Goal: Communication & Community: Answer question/provide support

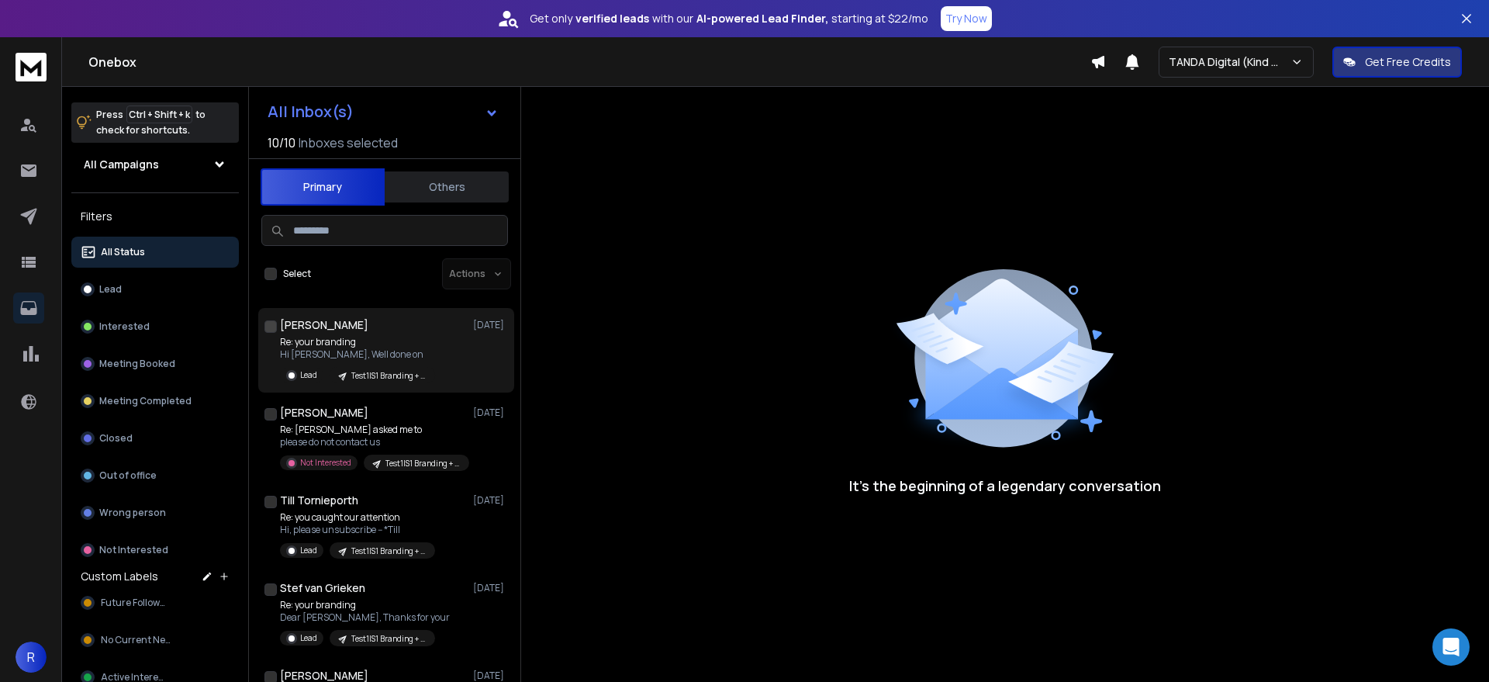
click at [399, 327] on div "William Shaw 12 Sep" at bounding box center [394, 325] width 228 height 16
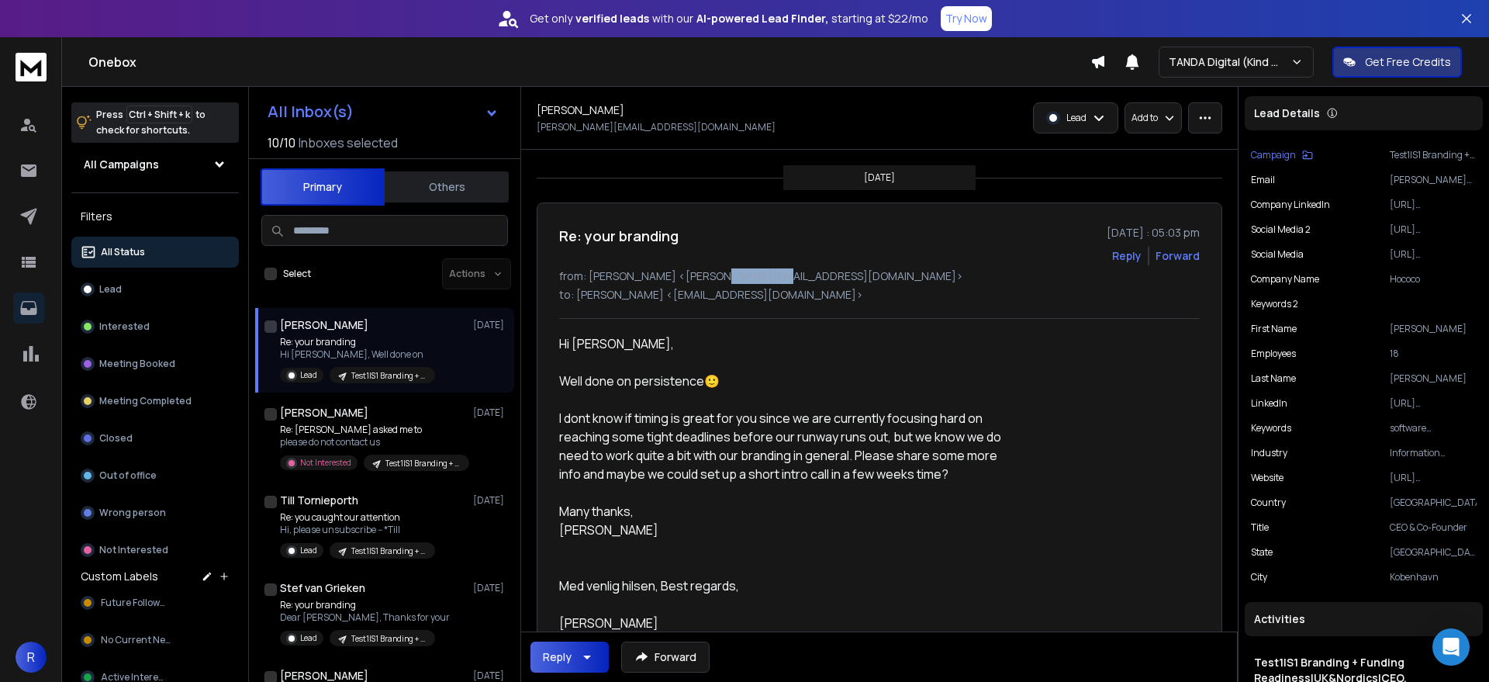
drag, startPoint x: 703, startPoint y: 276, endPoint x: 752, endPoint y: 283, distance: 49.4
click at [752, 283] on p "from: William Shaw <william@hococo.io>" at bounding box center [879, 276] width 641 height 16
copy p "hococo.io"
click at [1426, 402] on p "http://www.linkedin.com/in/williamshawcv" at bounding box center [1433, 403] width 87 height 12
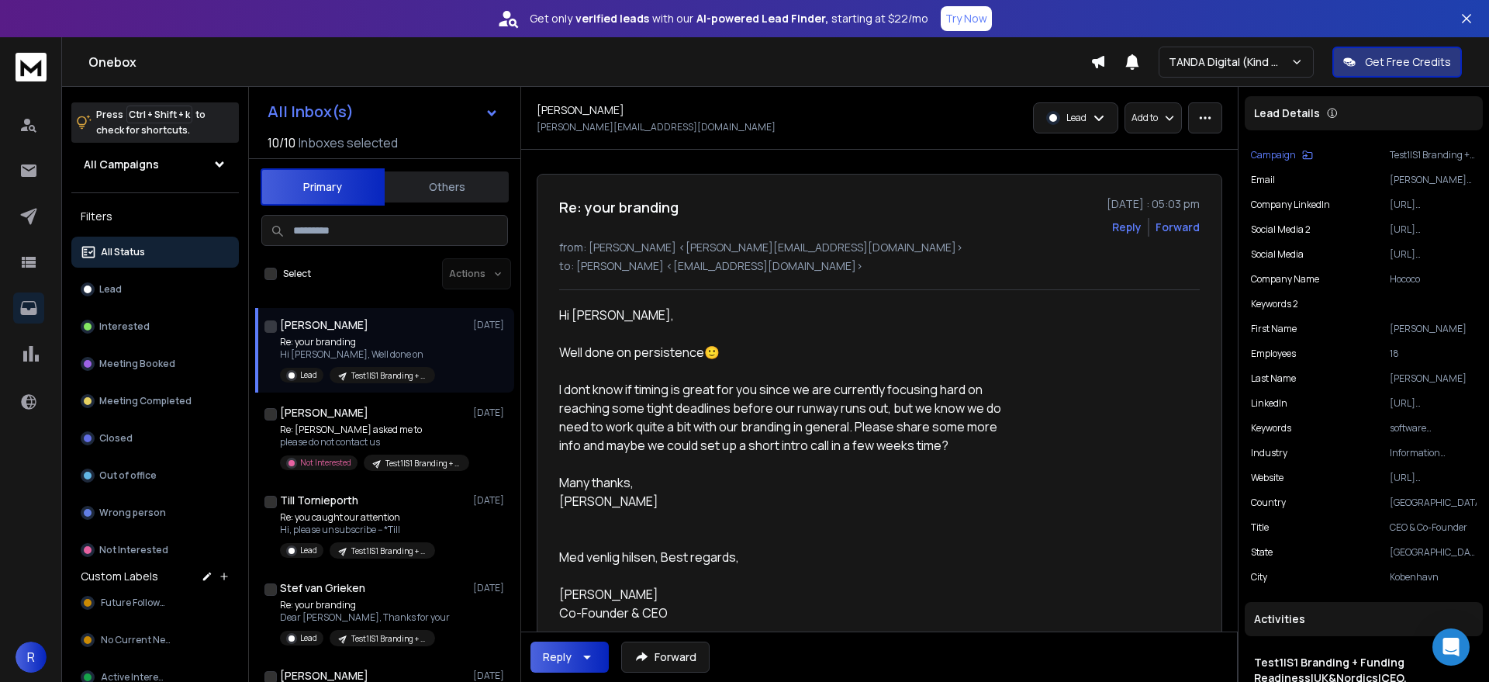
click at [1418, 474] on p "http://www.hococo.io/" at bounding box center [1433, 478] width 87 height 12
click at [1421, 399] on p "http://www.linkedin.com/in/williamshawcv" at bounding box center [1433, 403] width 87 height 12
click at [920, 491] on div "Hi James, Well done on persistence🙂 I dont know if timing is great for you sinc…" at bounding box center [791, 591] width 465 height 571
click at [550, 662] on div "Reply" at bounding box center [557, 657] width 29 height 16
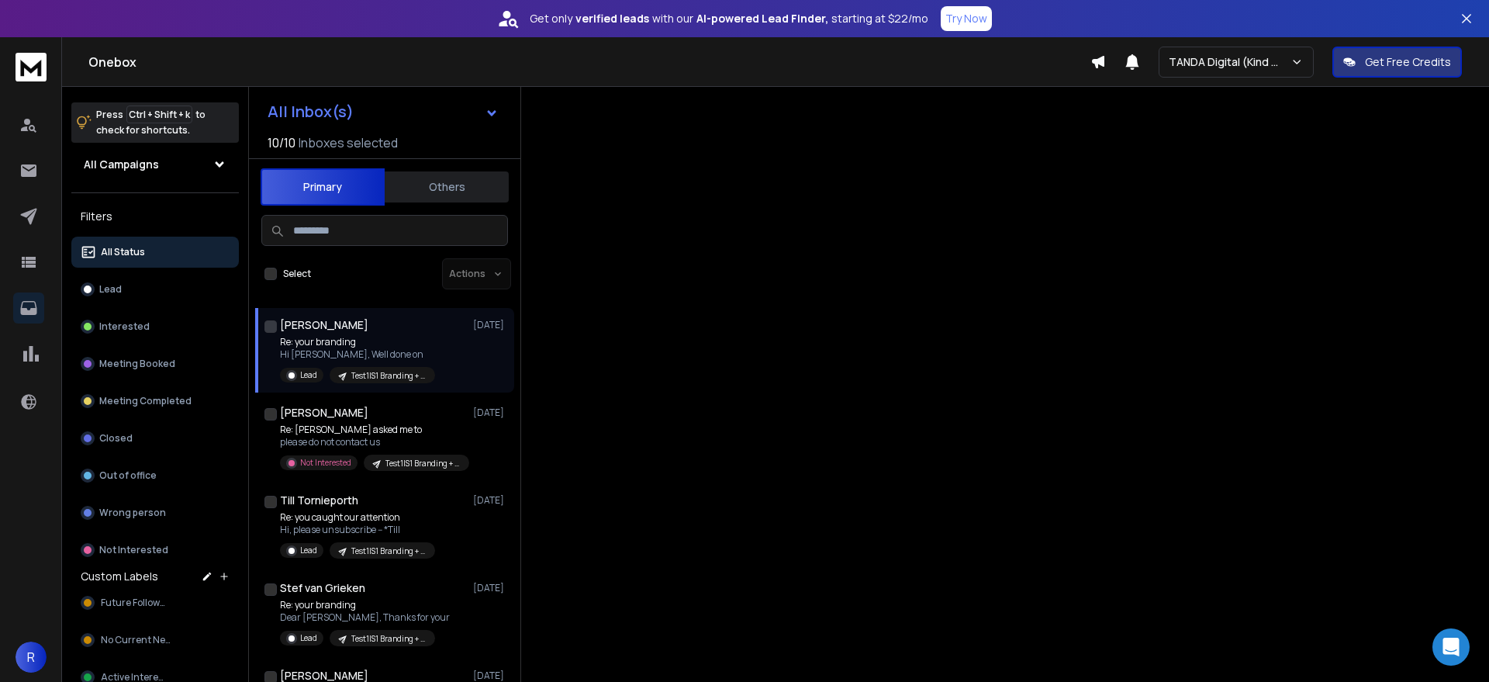
scroll to position [0, 0]
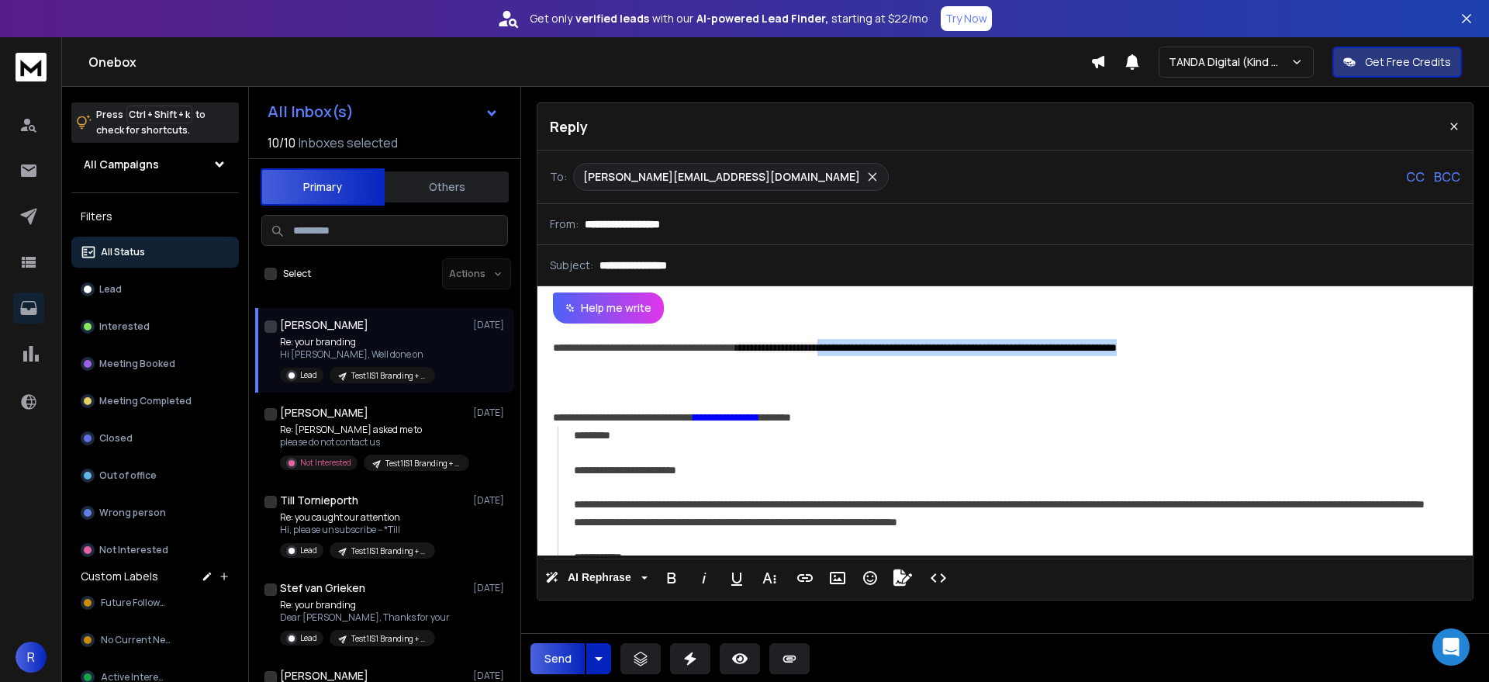
drag, startPoint x: 1268, startPoint y: 348, endPoint x: 882, endPoint y: 346, distance: 386.3
click at [882, 346] on div "**********" at bounding box center [995, 357] width 885 height 36
click at [882, 346] on span "**********" at bounding box center [926, 347] width 381 height 11
click at [1256, 363] on div "**********" at bounding box center [995, 357] width 885 height 36
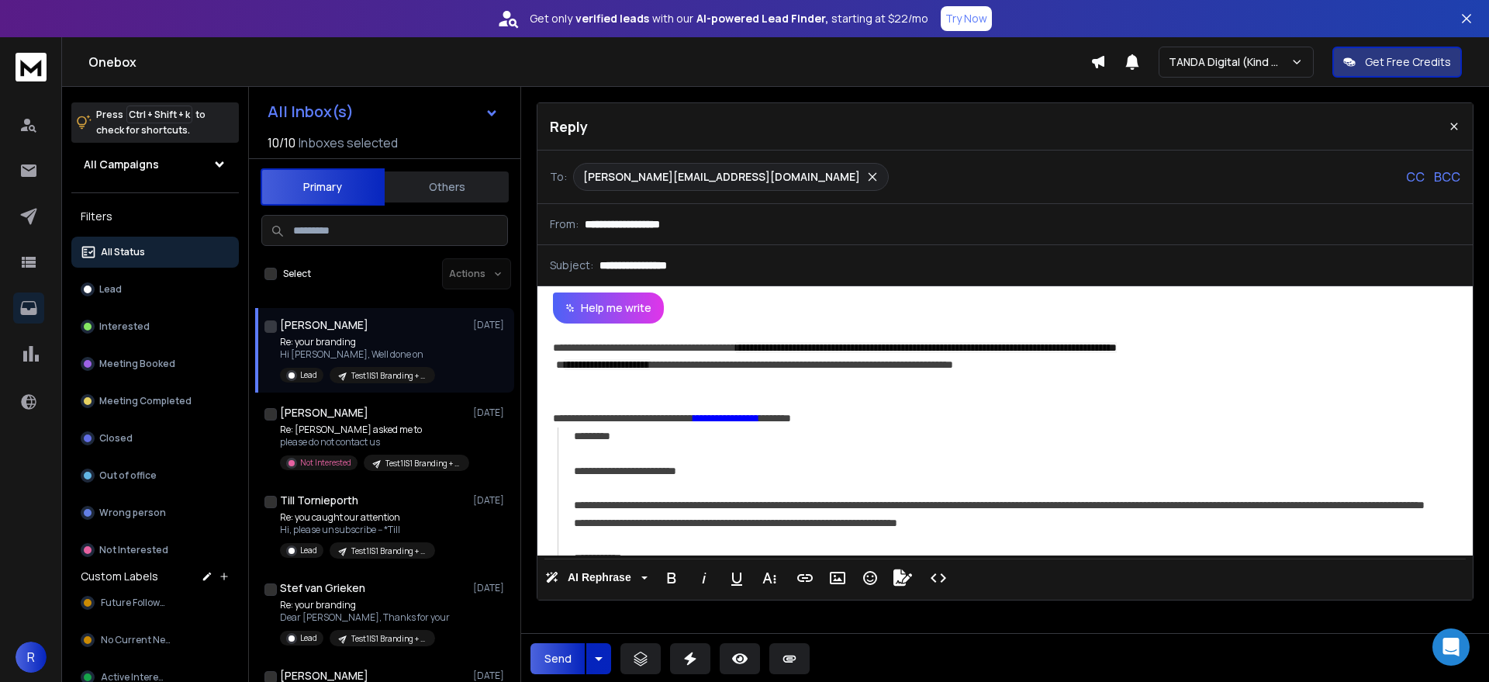
click at [903, 366] on div "**********" at bounding box center [995, 357] width 885 height 36
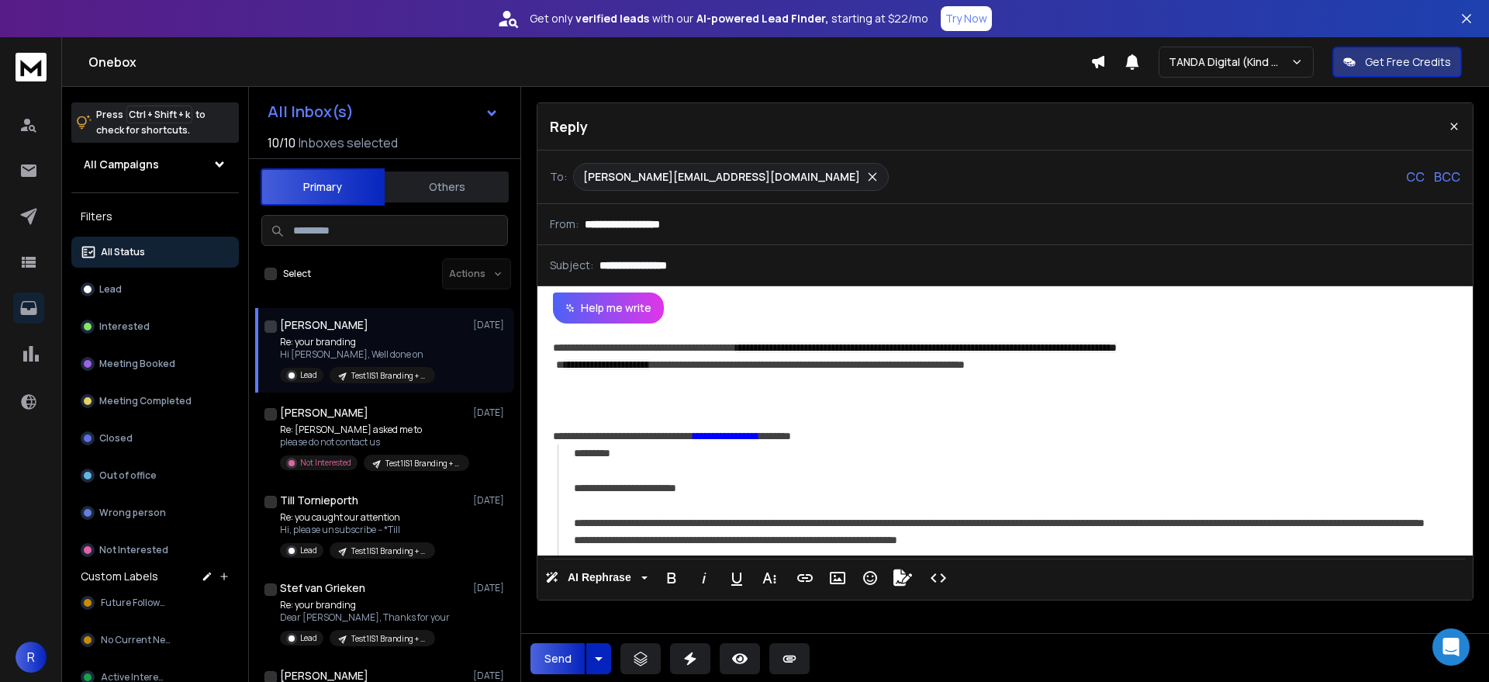
drag, startPoint x: 23, startPoint y: 70, endPoint x: 219, endPoint y: 40, distance: 197.8
click at [219, 40] on div "Onebox TANDA Digital (Kind Studio) Get Free Credits" at bounding box center [744, 62] width 1489 height 50
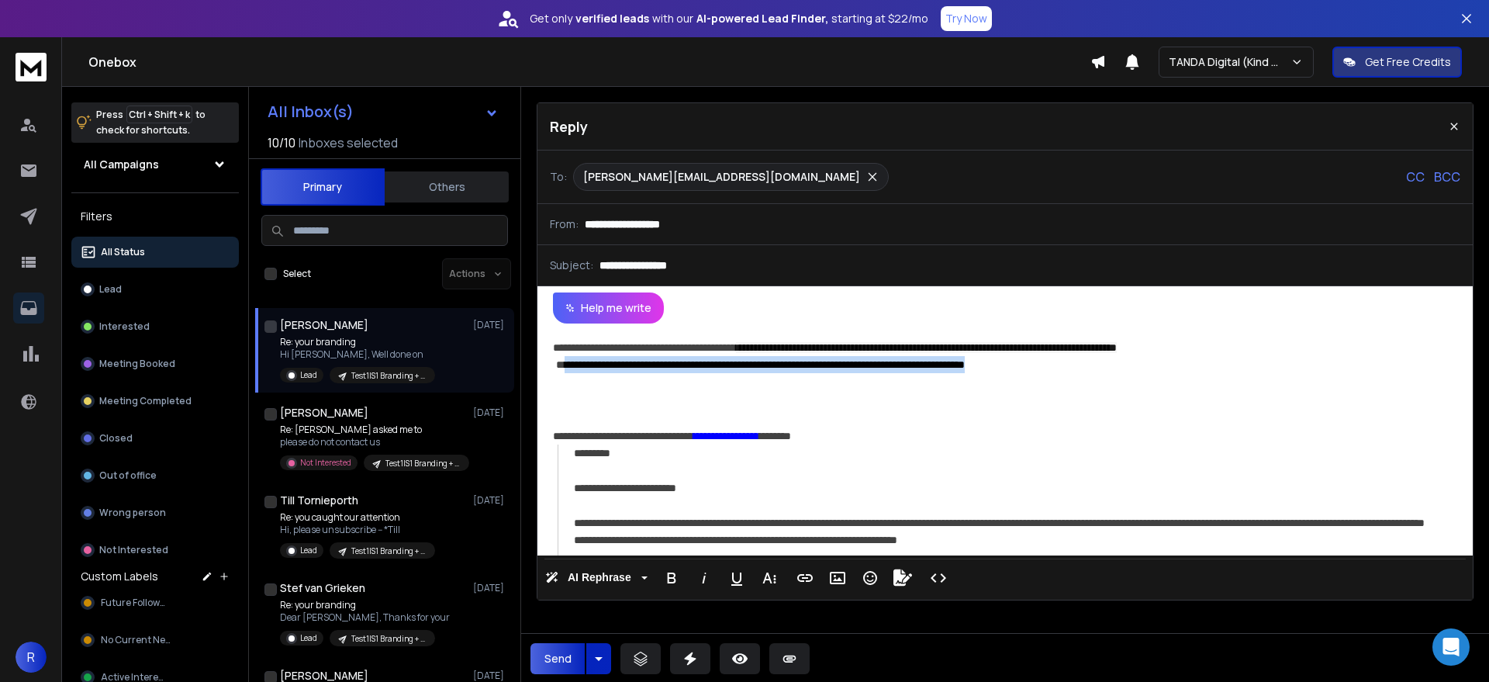
drag, startPoint x: 1070, startPoint y: 370, endPoint x: 561, endPoint y: 370, distance: 508.8
click at [562, 370] on div "**********" at bounding box center [995, 366] width 885 height 54
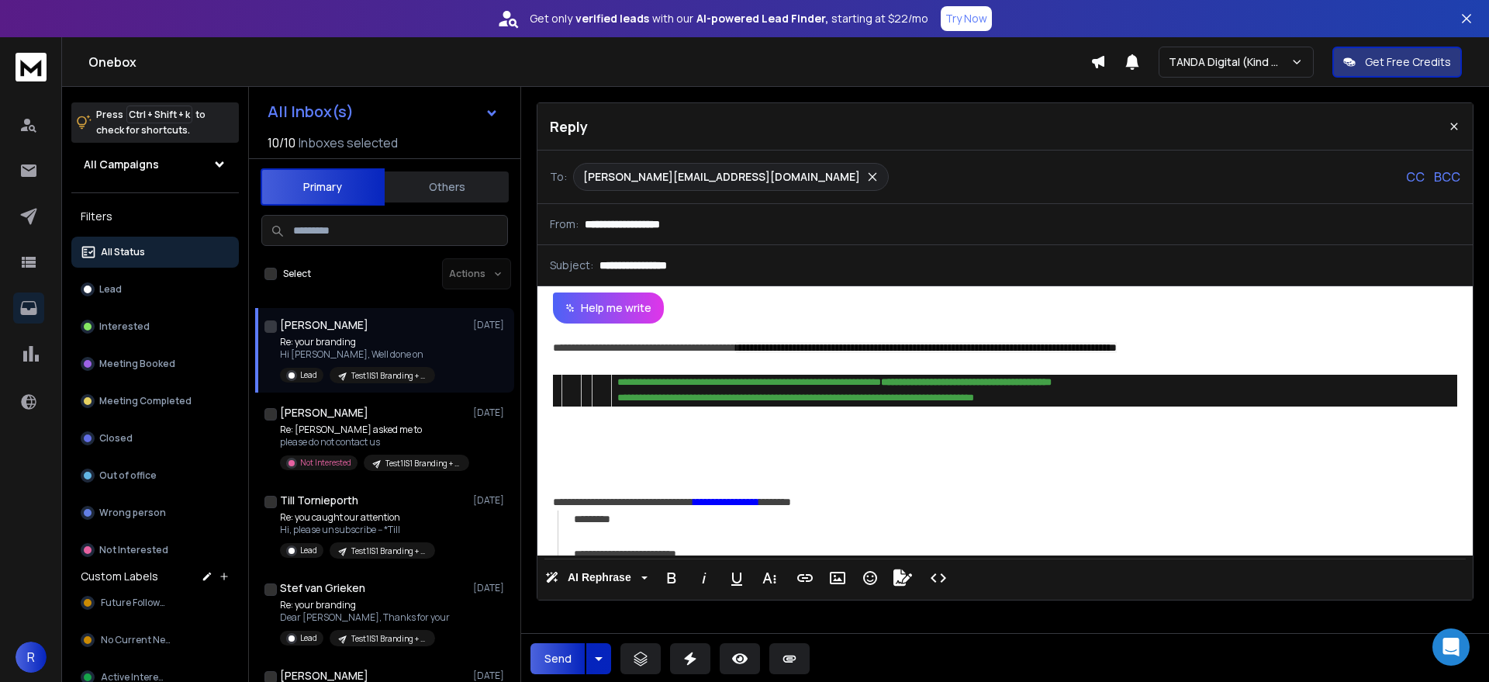
click at [790, 441] on div at bounding box center [1005, 441] width 904 height 35
click at [933, 387] on strong "**********" at bounding box center [966, 382] width 171 height 10
drag, startPoint x: 617, startPoint y: 398, endPoint x: 1053, endPoint y: 400, distance: 435.9
click at [1053, 400] on div "**********" at bounding box center [1028, 391] width 822 height 33
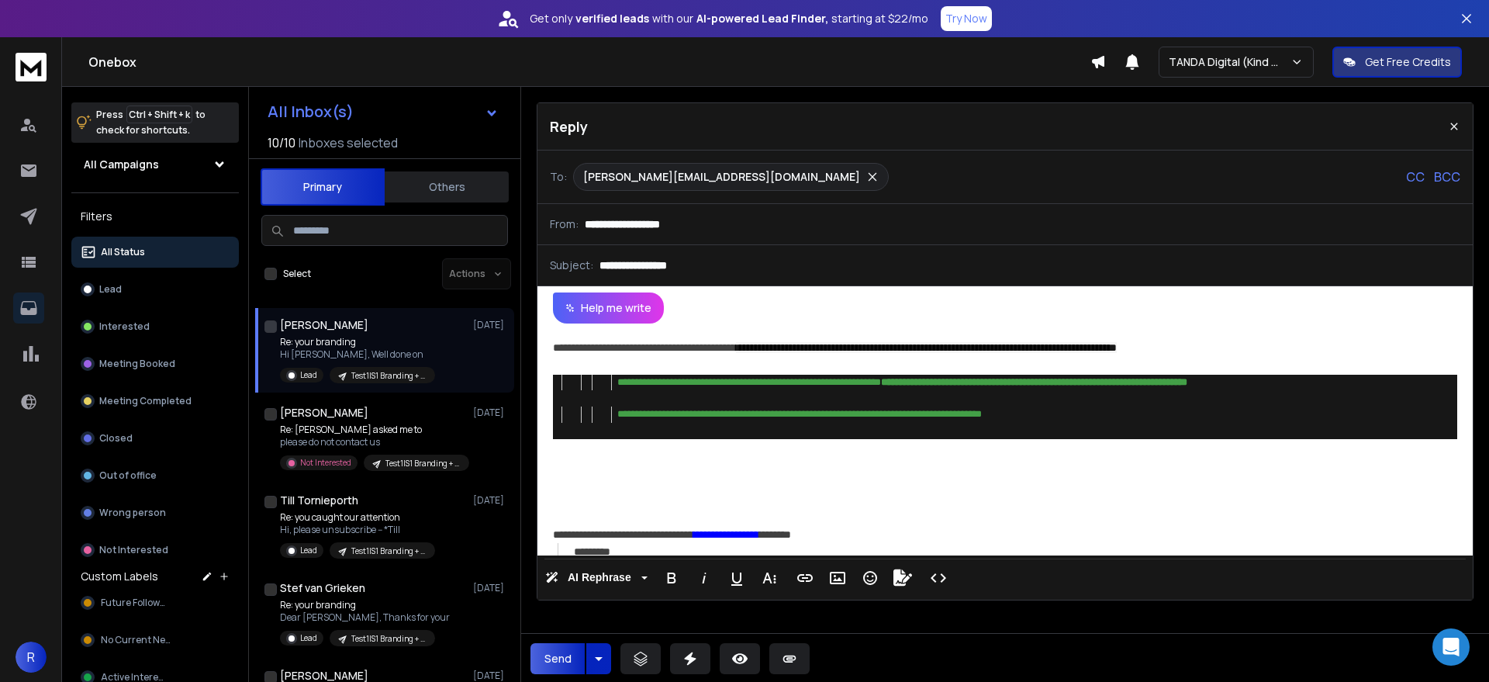
click at [608, 410] on div "**********" at bounding box center [1032, 414] width 851 height 16
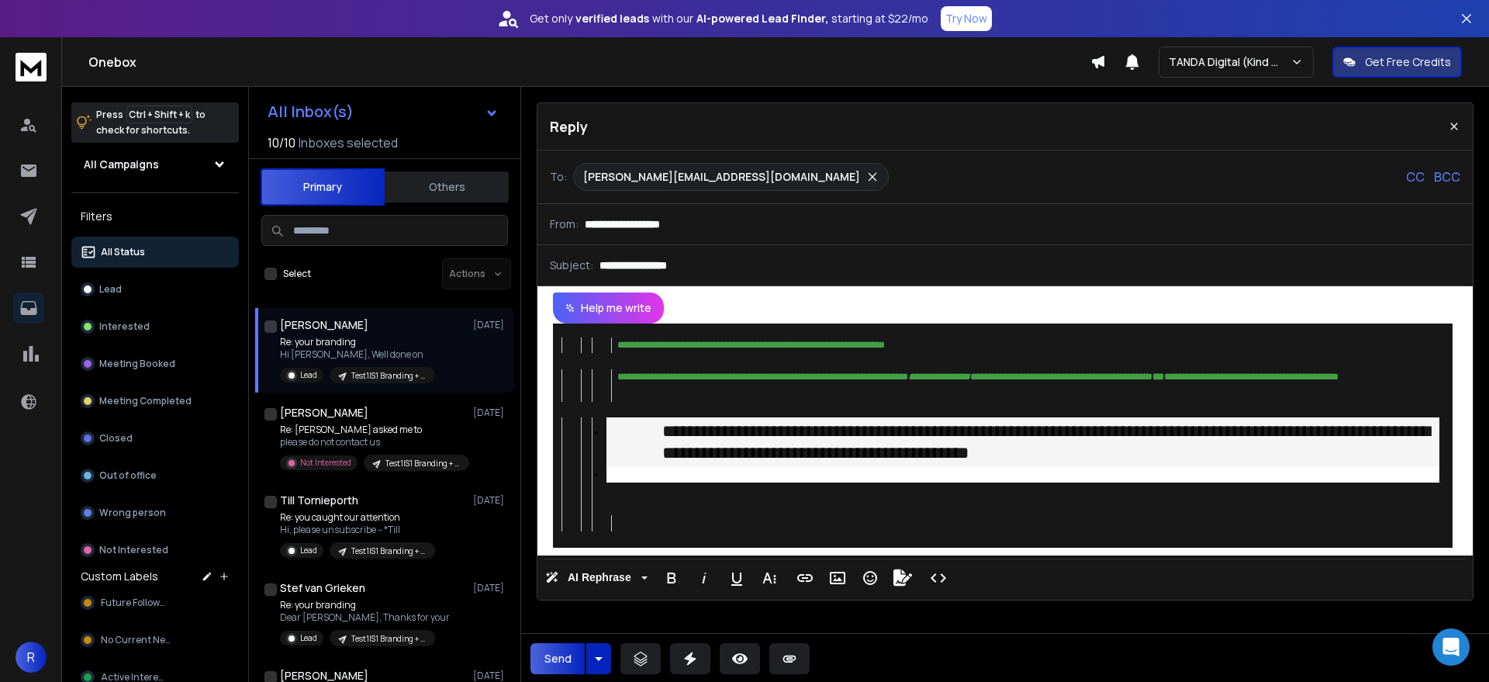
scroll to position [120, 0]
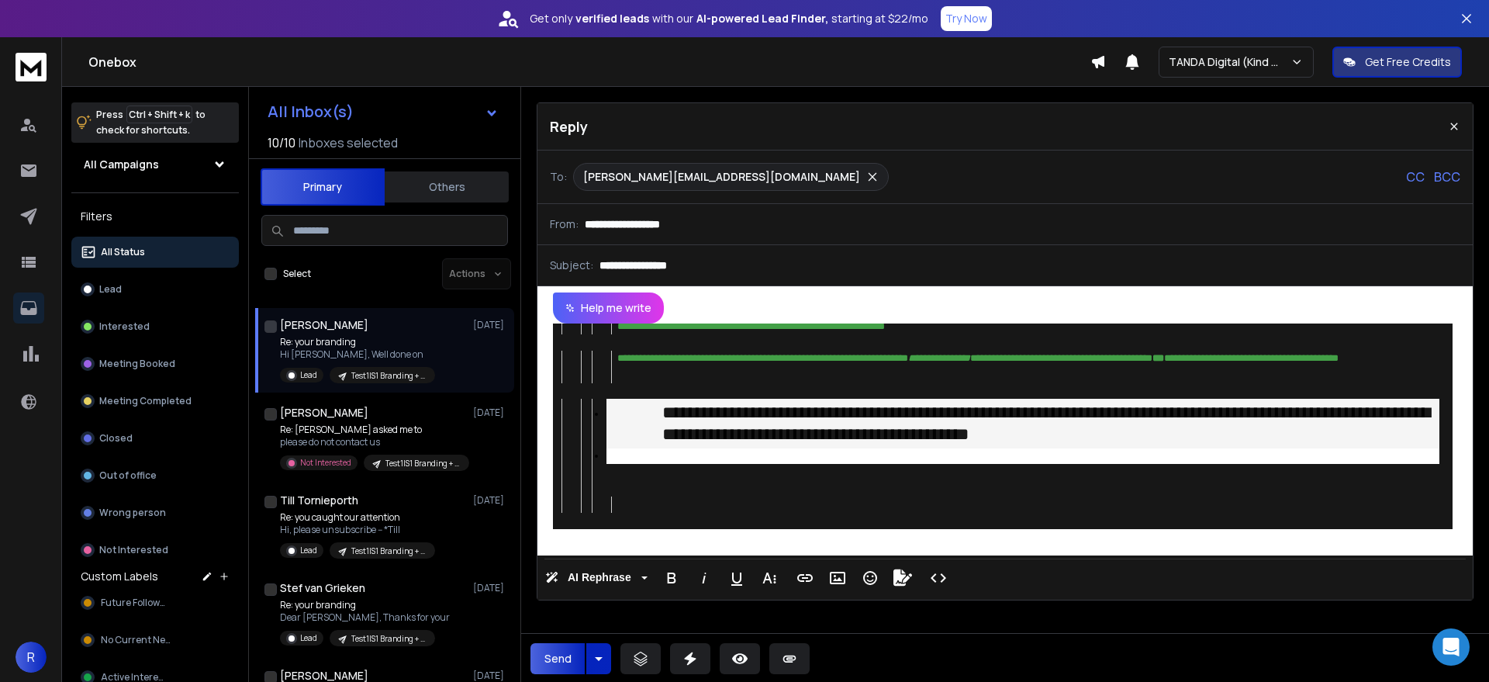
click at [989, 413] on p "**********" at bounding box center [1044, 423] width 765 height 43
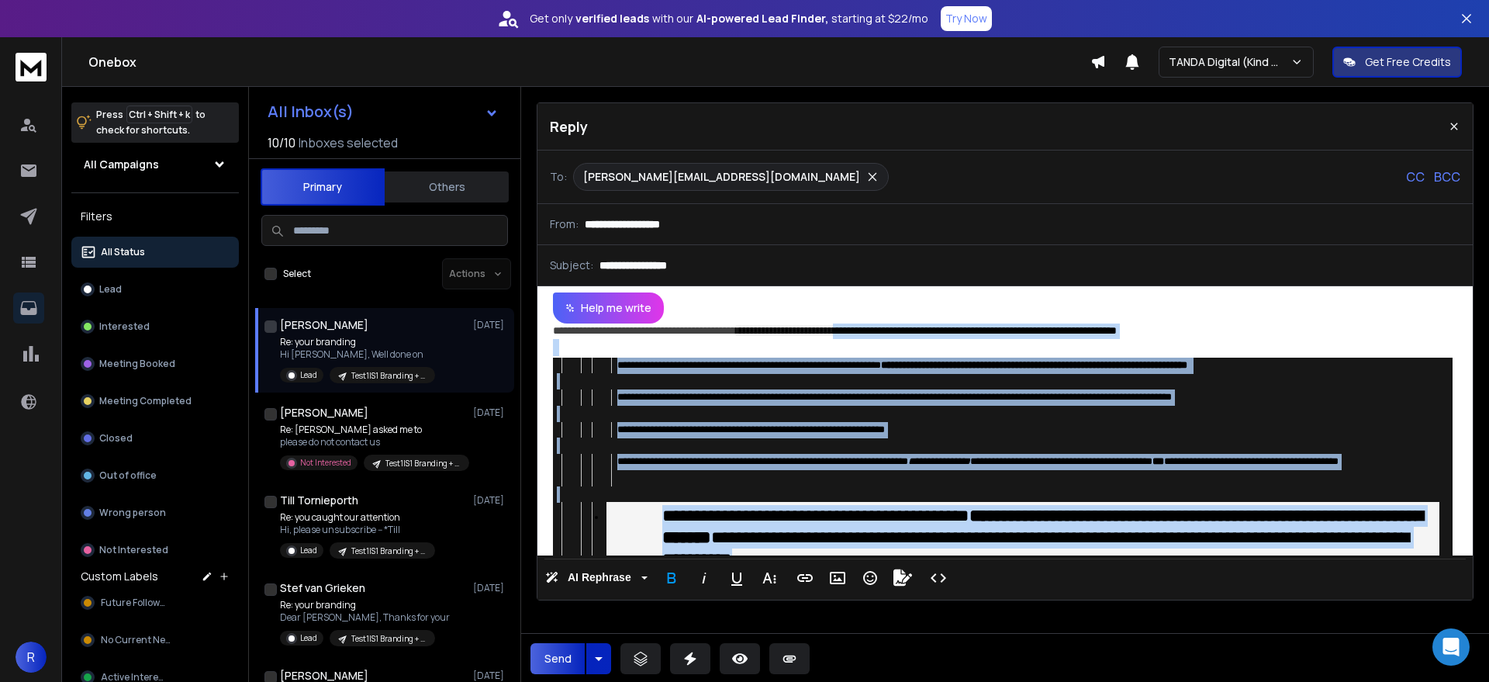
scroll to position [0, 0]
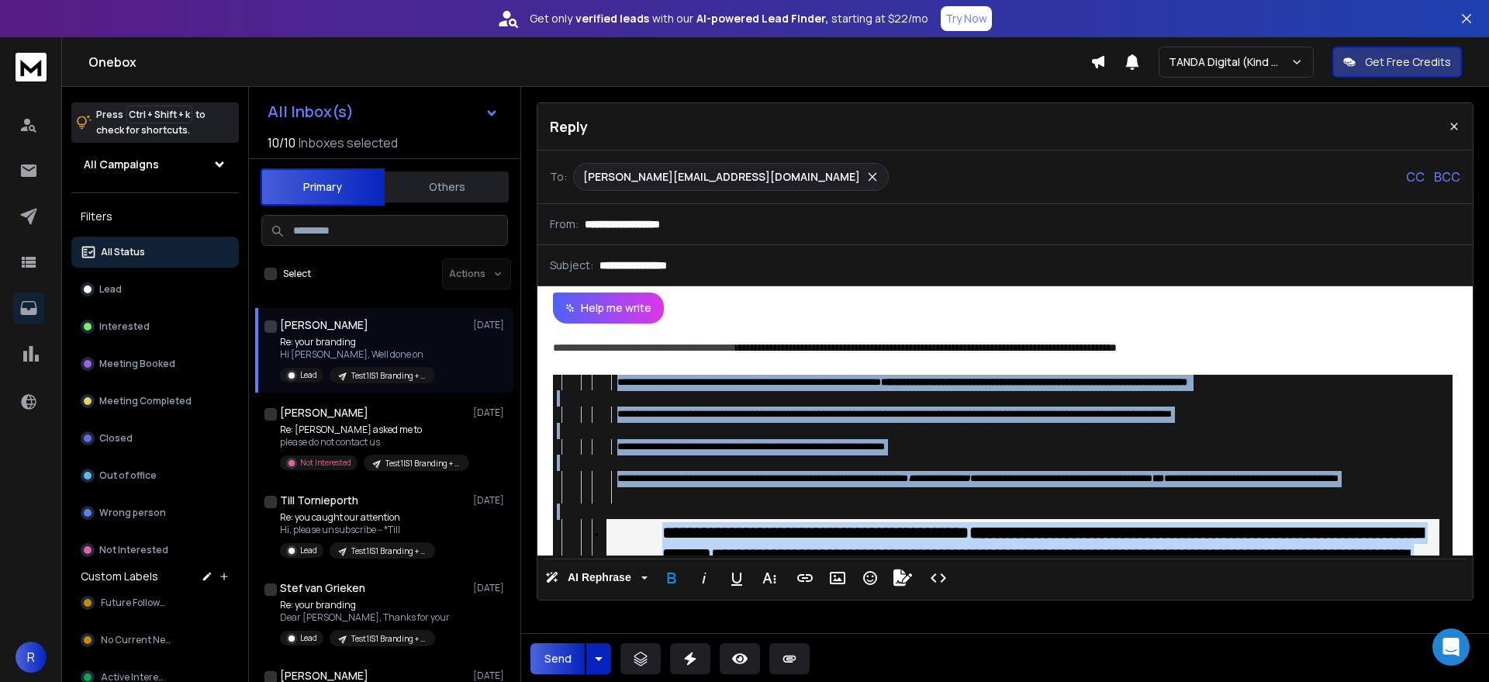
drag, startPoint x: 1050, startPoint y: 473, endPoint x: 683, endPoint y: 372, distance: 381.4
click at [683, 372] on div "**********" at bounding box center [1003, 439] width 931 height 232
copy div "**********"
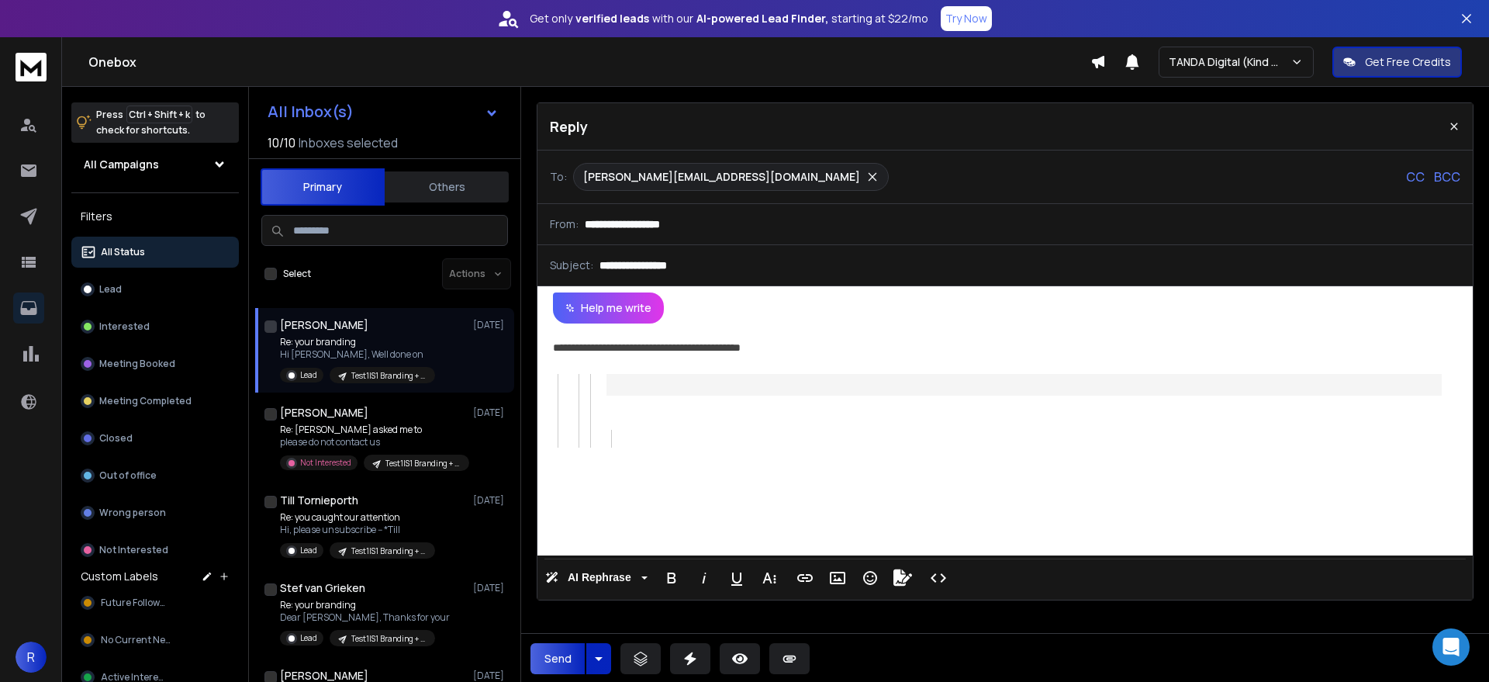
click at [694, 352] on div "**********" at bounding box center [995, 402] width 885 height 126
copy div "**********"
click at [1253, 467] on div at bounding box center [1003, 473] width 900 height 17
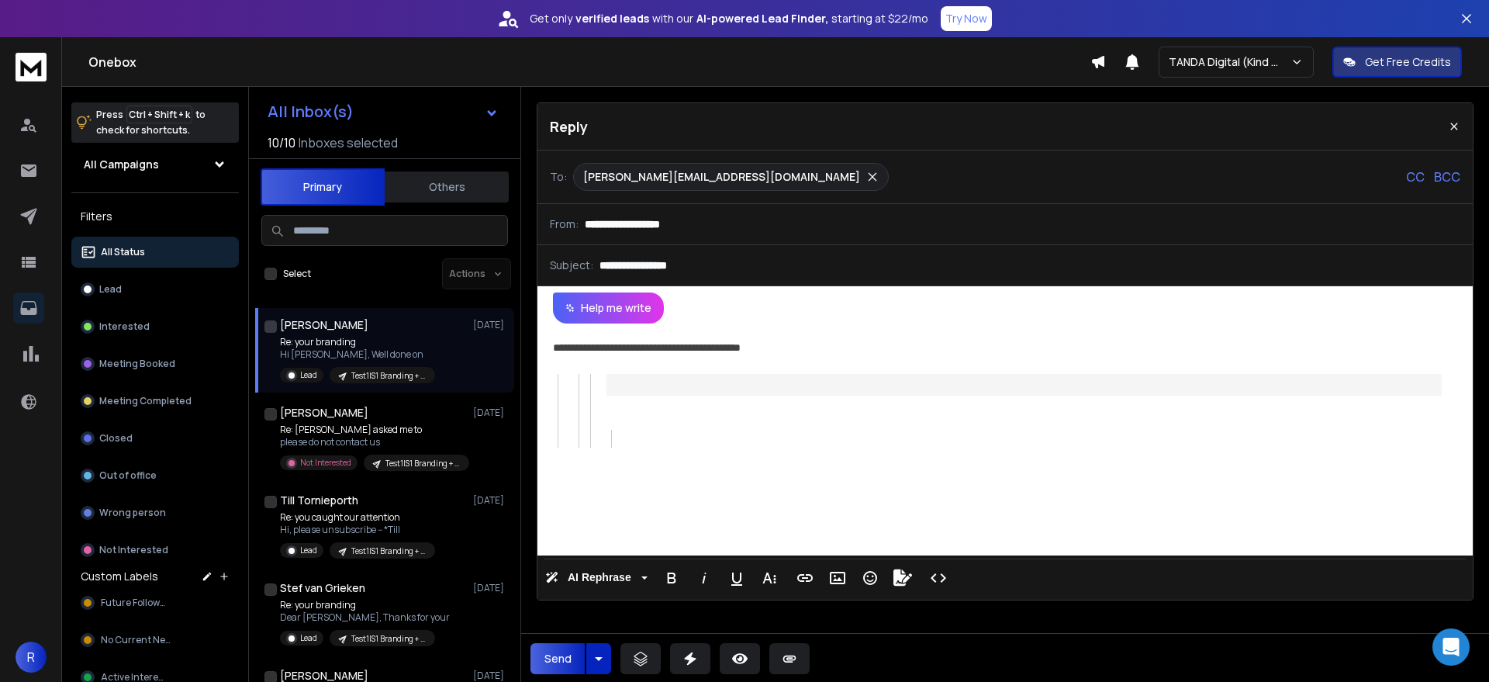
click at [375, 315] on div "William Shaw 12 Sep Re: your branding Hi James, Well done on Lead Test1|S1 Bran…" at bounding box center [386, 350] width 256 height 85
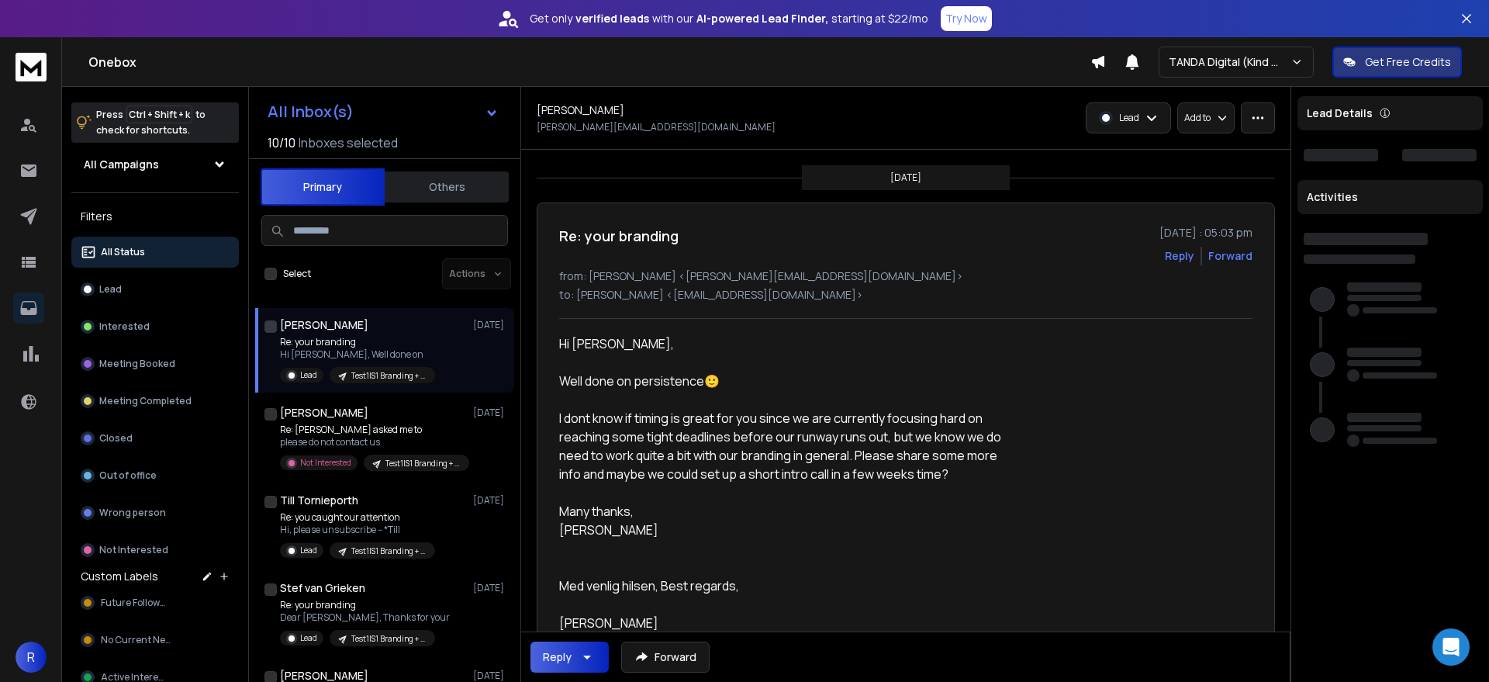
click at [561, 654] on div "Reply" at bounding box center [557, 657] width 29 height 16
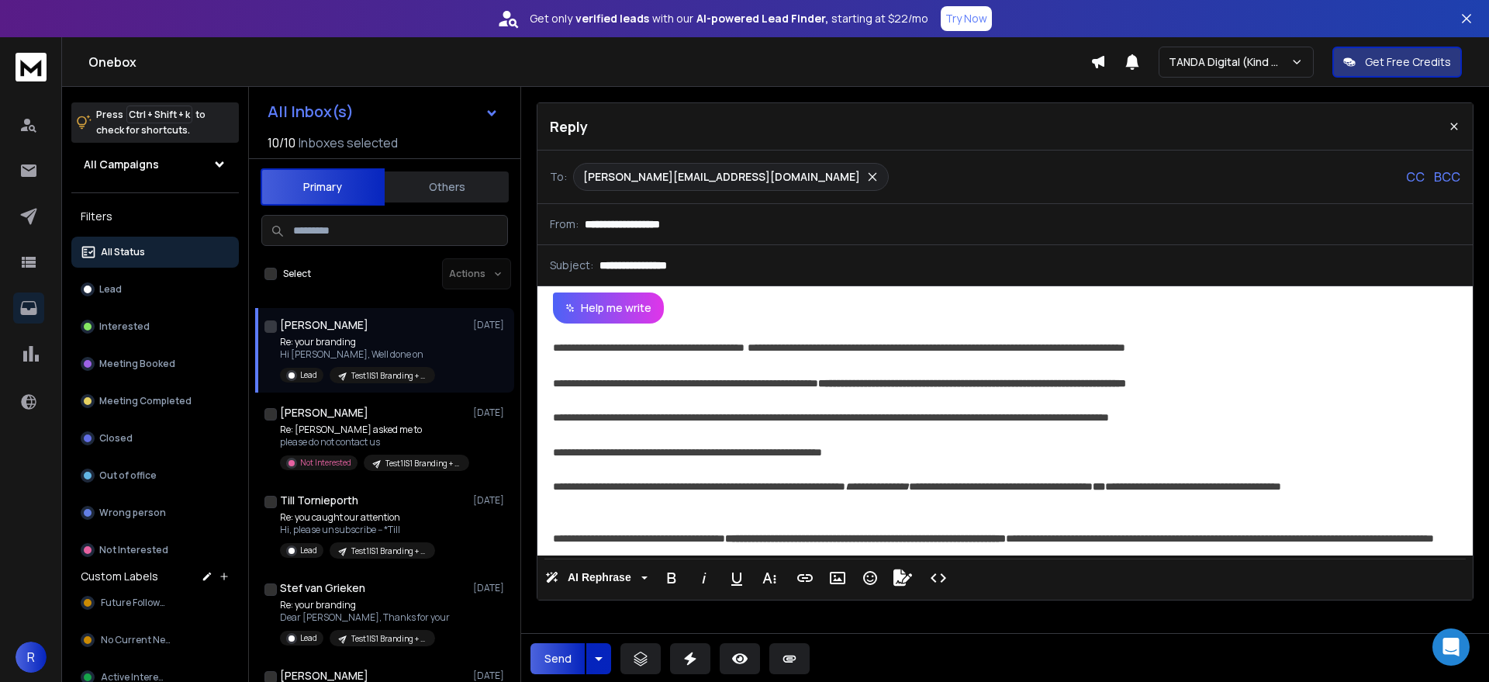
click at [783, 351] on p "**********" at bounding box center [995, 348] width 885 height 18
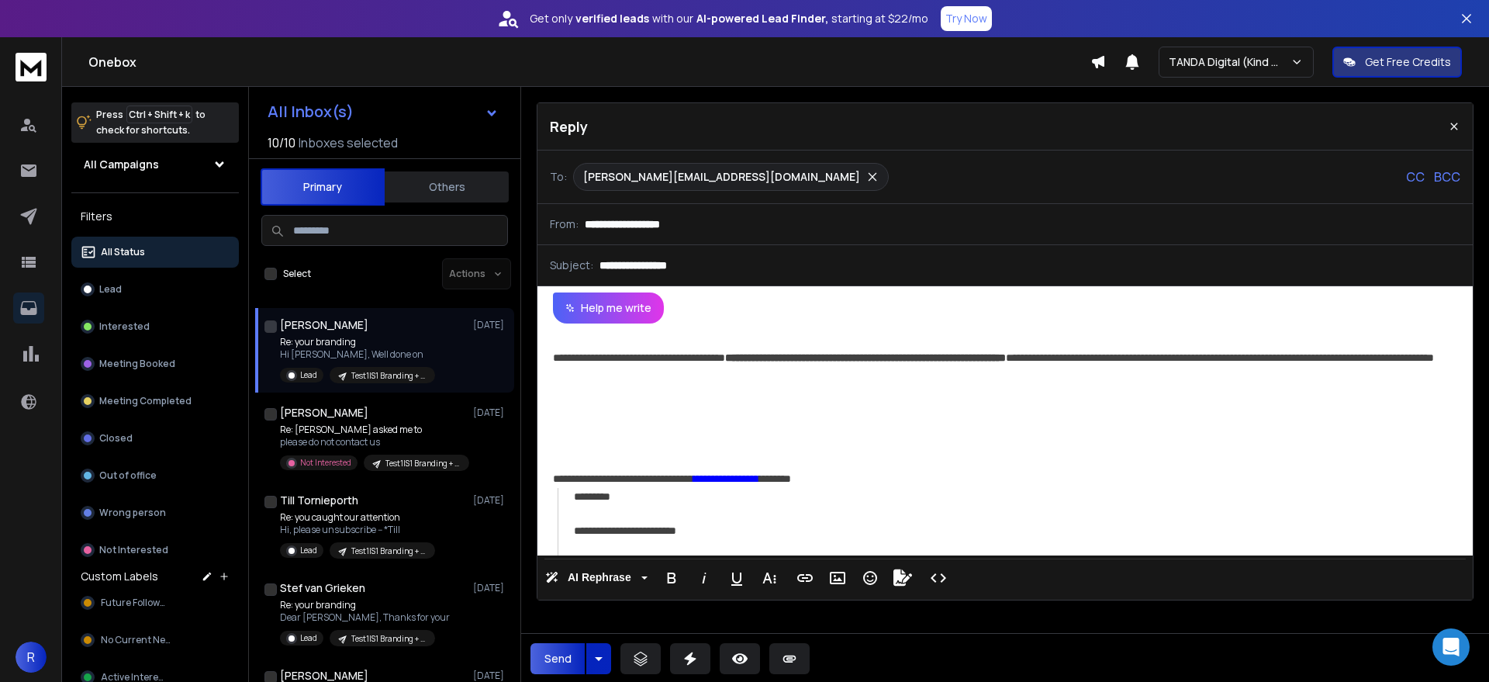
scroll to position [182, 0]
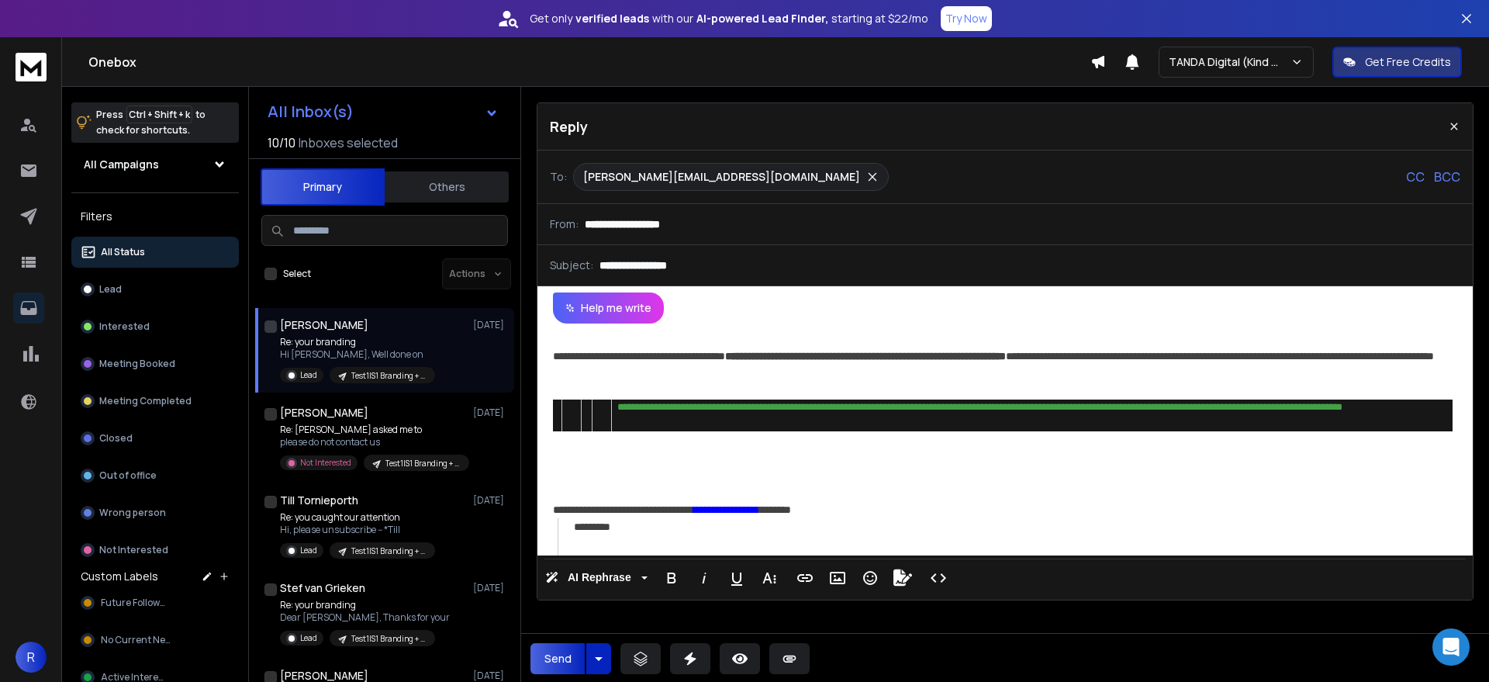
click at [1272, 482] on div at bounding box center [1003, 474] width 900 height 17
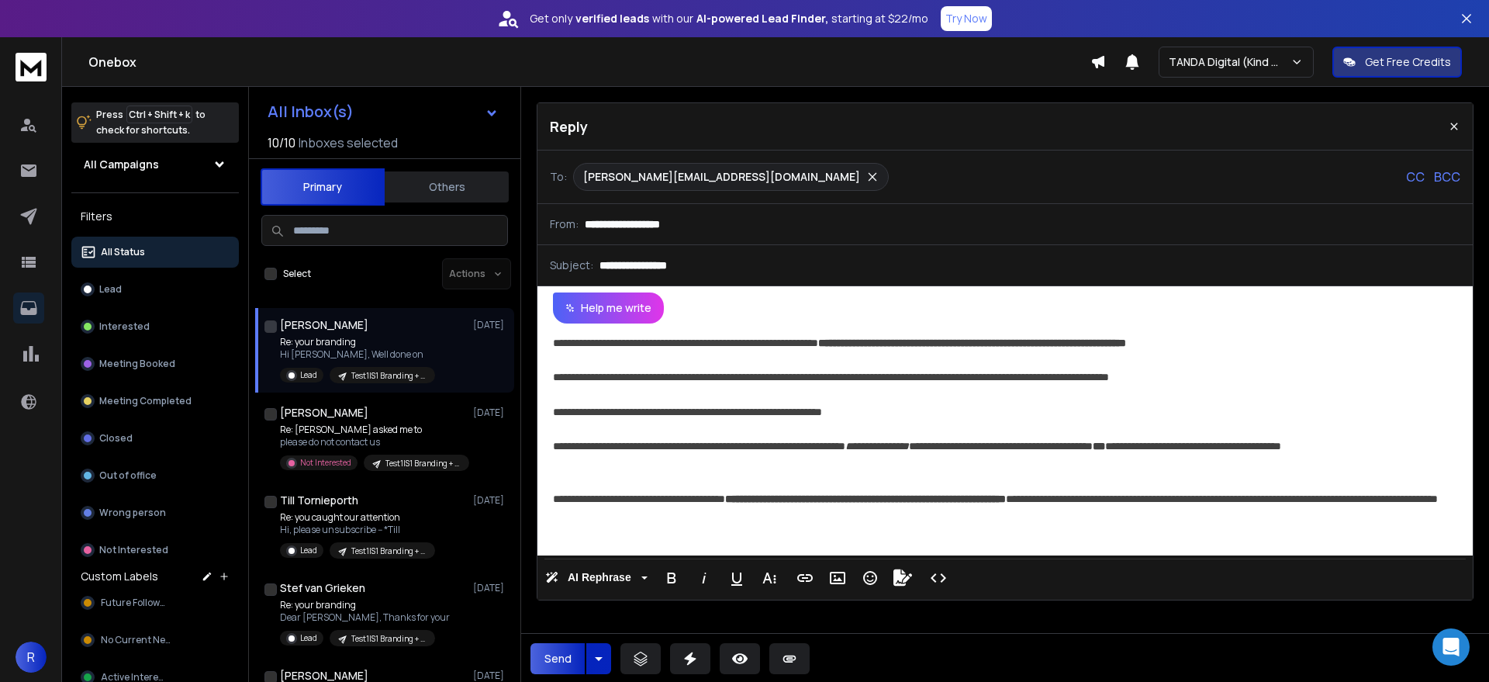
scroll to position [0, 0]
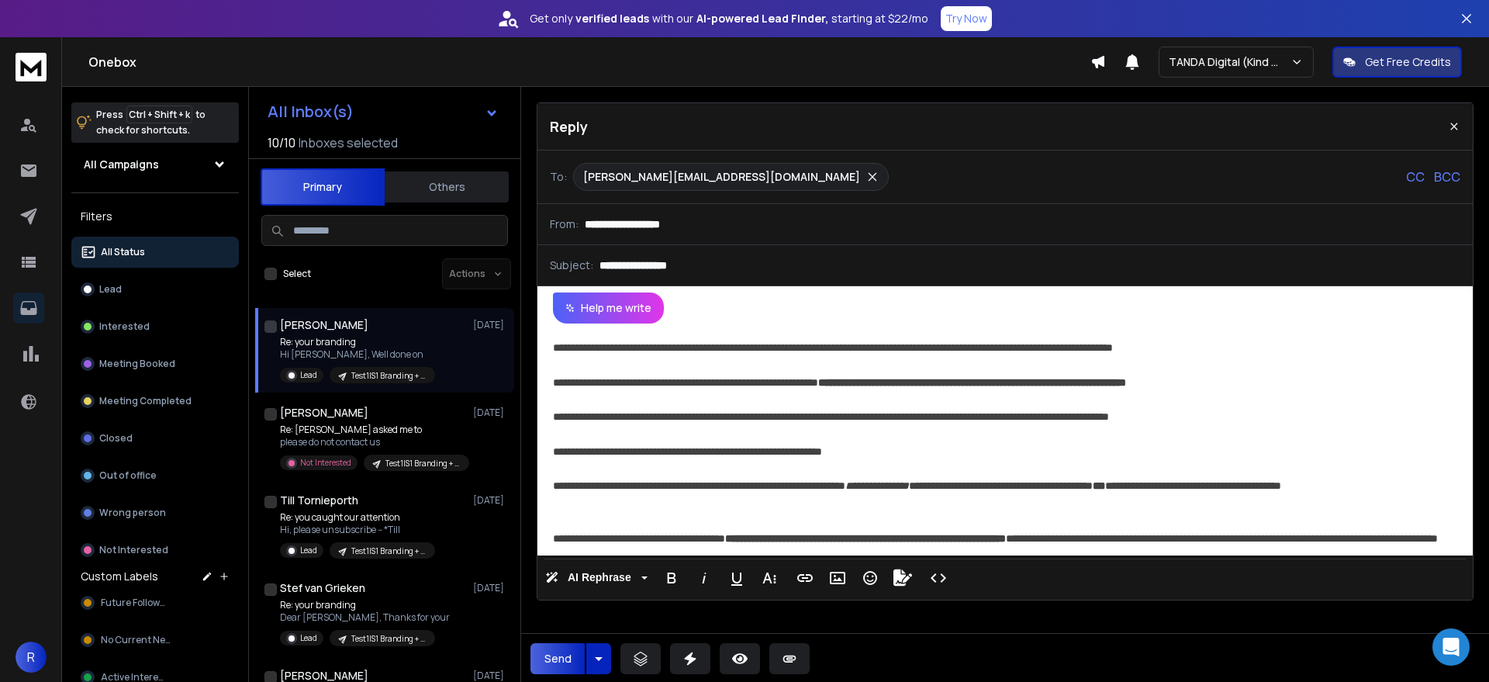
click at [549, 660] on button "Send" at bounding box center [558, 658] width 54 height 31
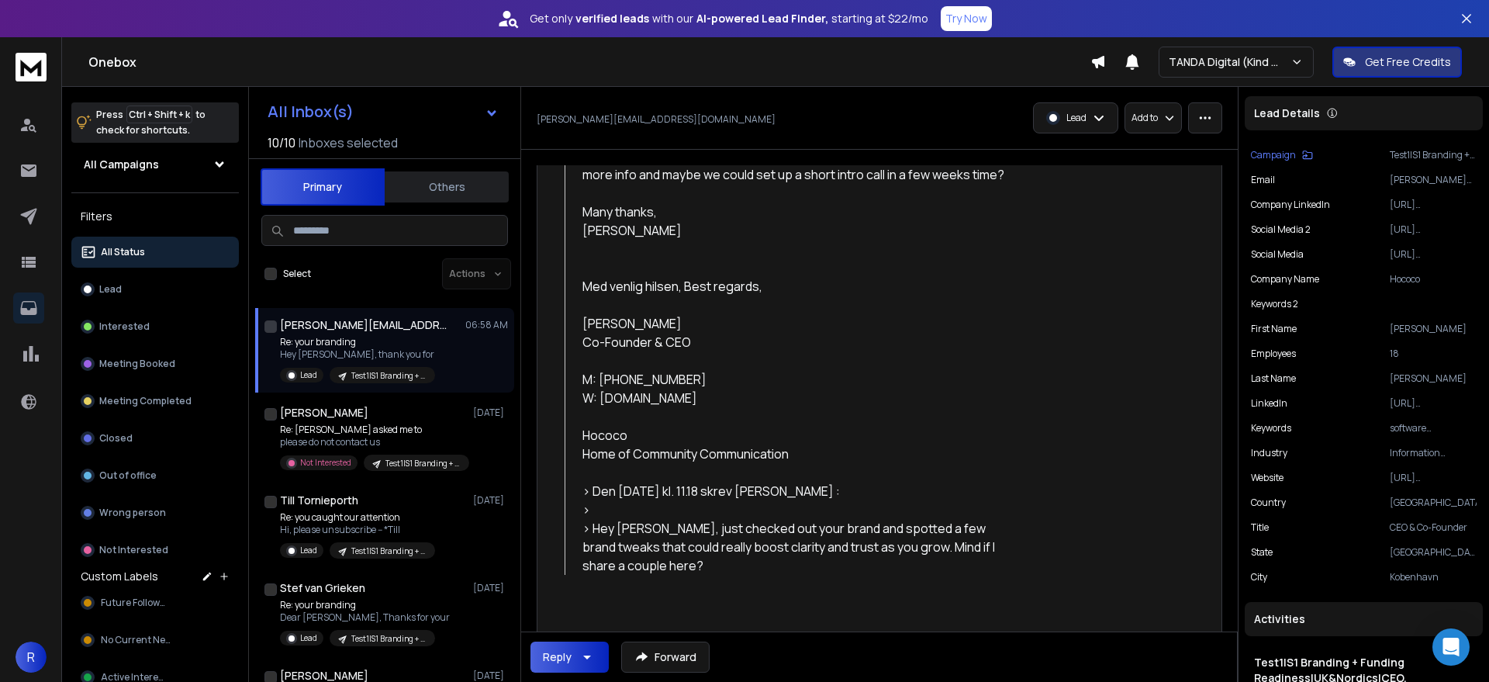
scroll to position [1003, 0]
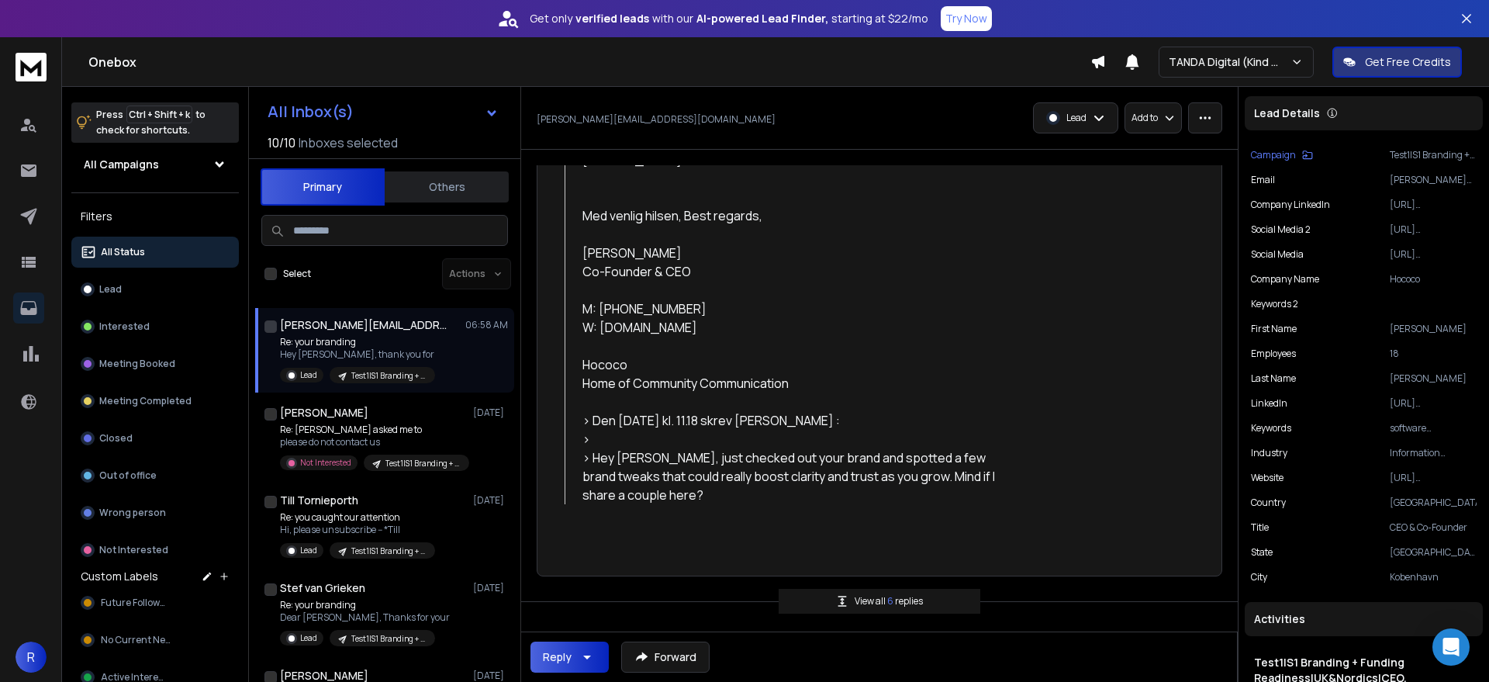
click at [894, 594] on span "6" at bounding box center [891, 600] width 8 height 13
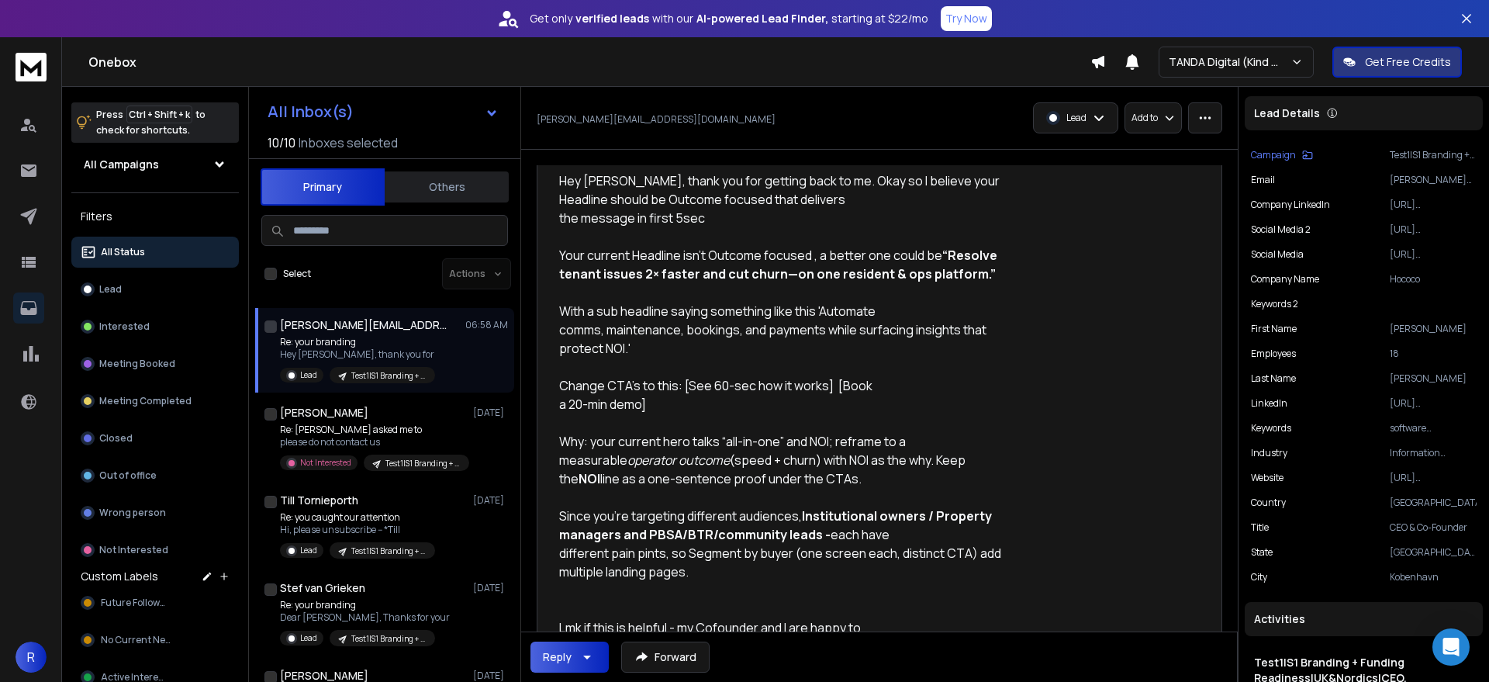
scroll to position [0, 0]
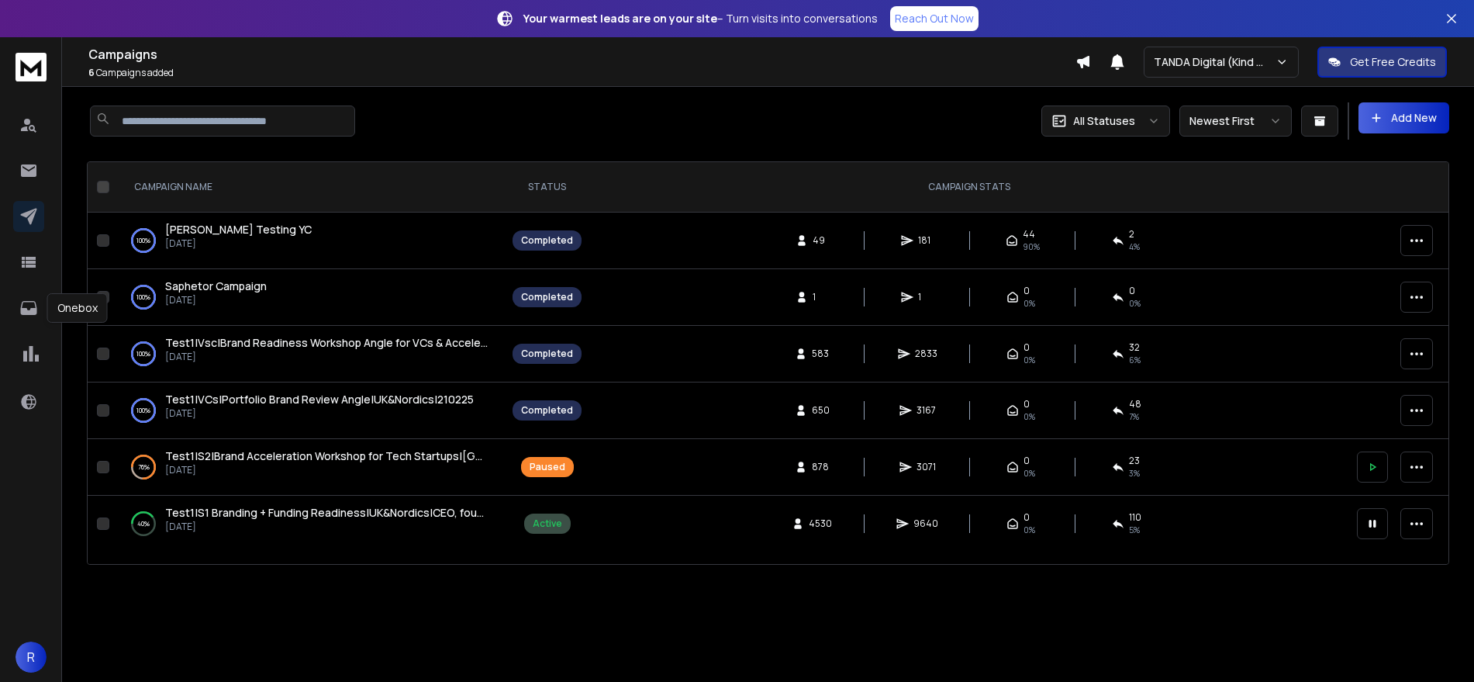
click at [45, 303] on div at bounding box center [31, 310] width 36 height 36
click at [33, 304] on icon at bounding box center [28, 308] width 19 height 19
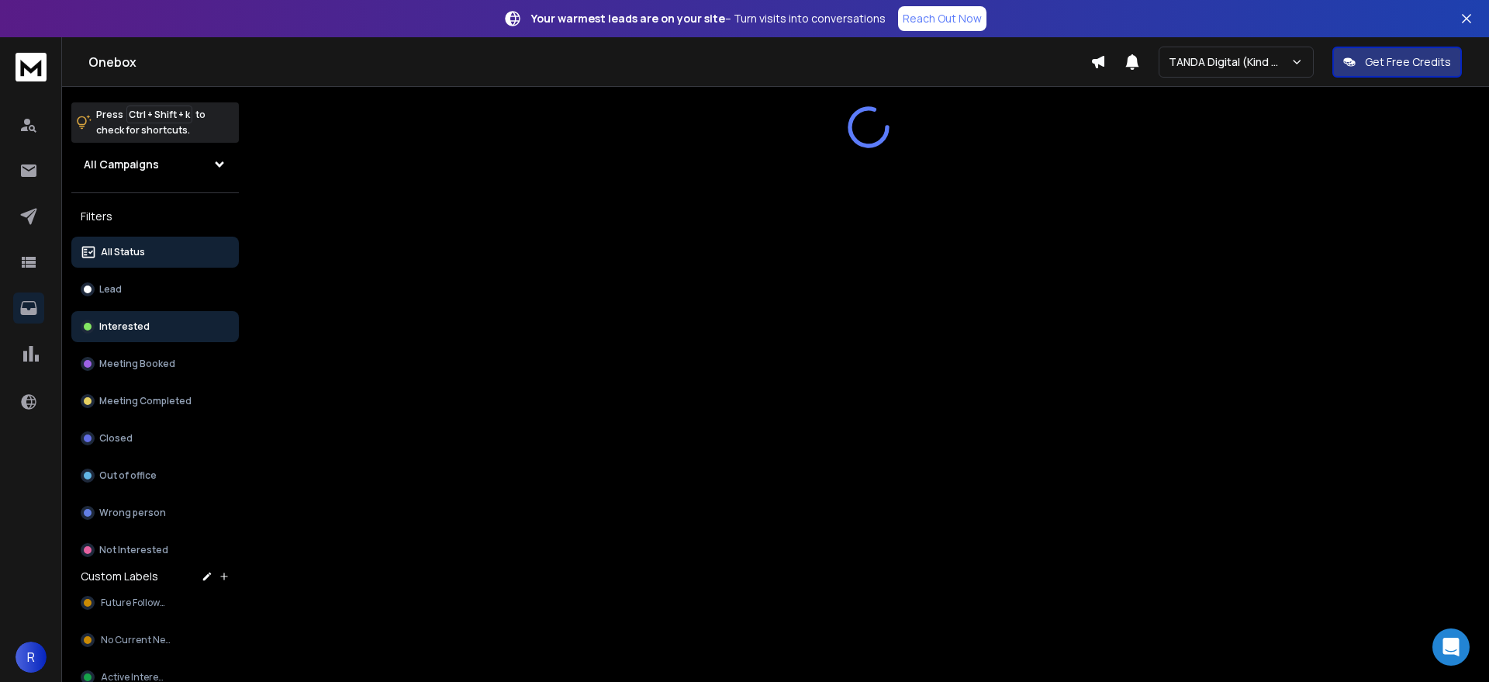
click at [148, 327] on button "Interested" at bounding box center [155, 326] width 168 height 31
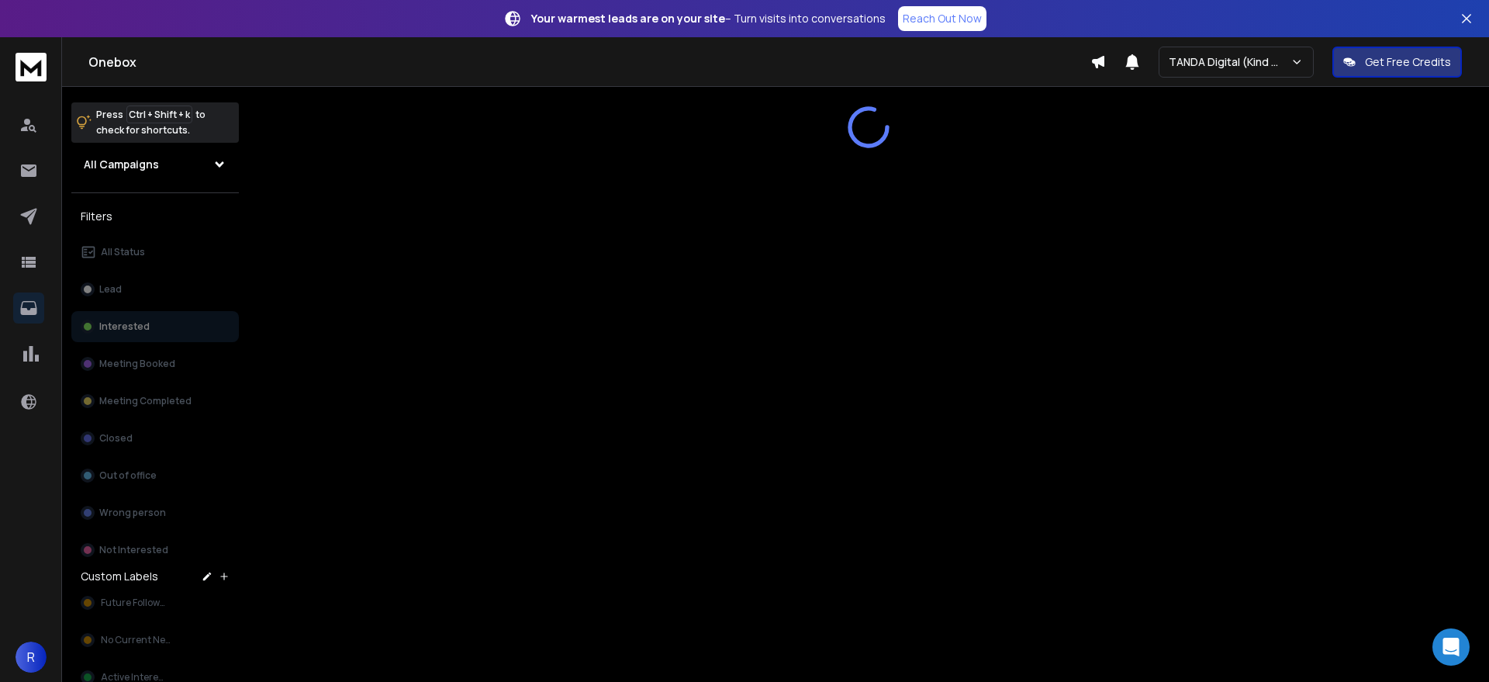
click at [47, 524] on div "R" at bounding box center [31, 362] width 62 height 651
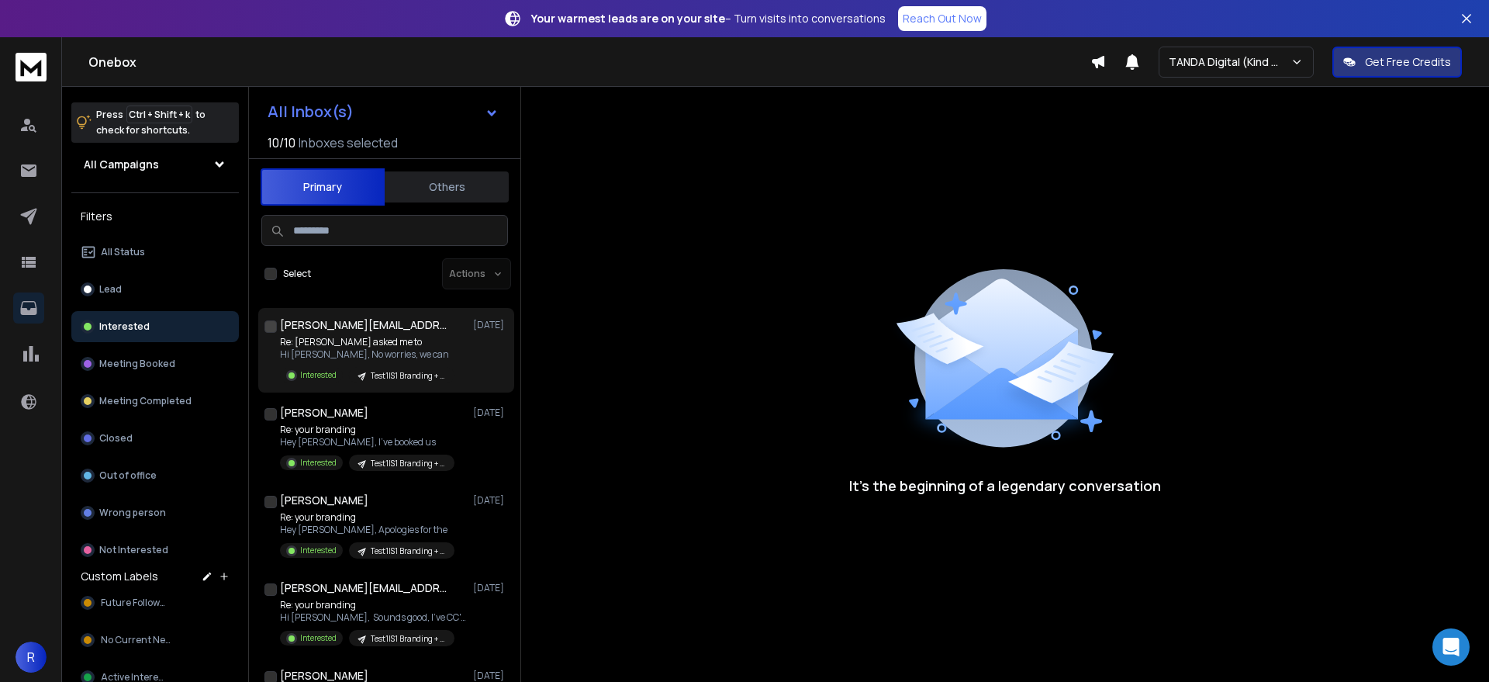
click at [385, 351] on p "Hi [PERSON_NAME], No worries, we can" at bounding box center [367, 354] width 175 height 12
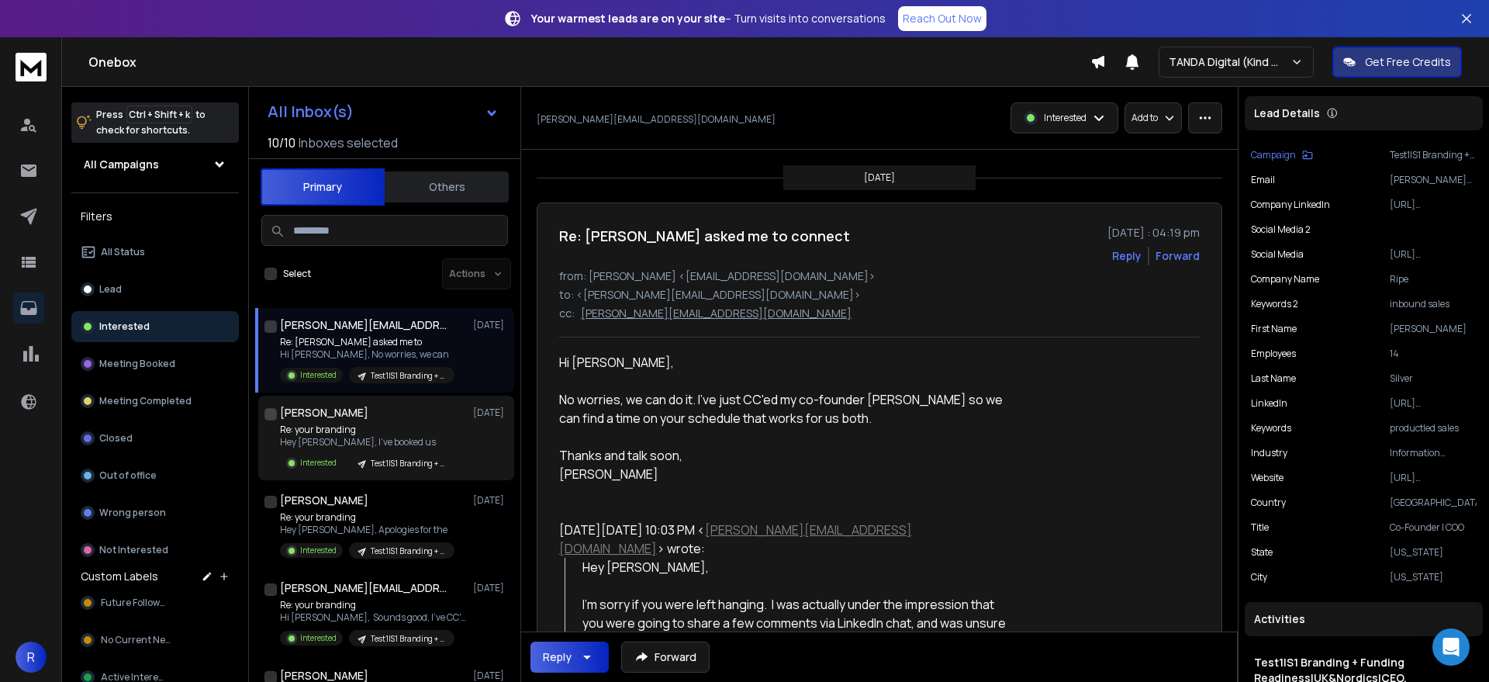
click at [430, 428] on p "Re: your branding" at bounding box center [367, 429] width 175 height 12
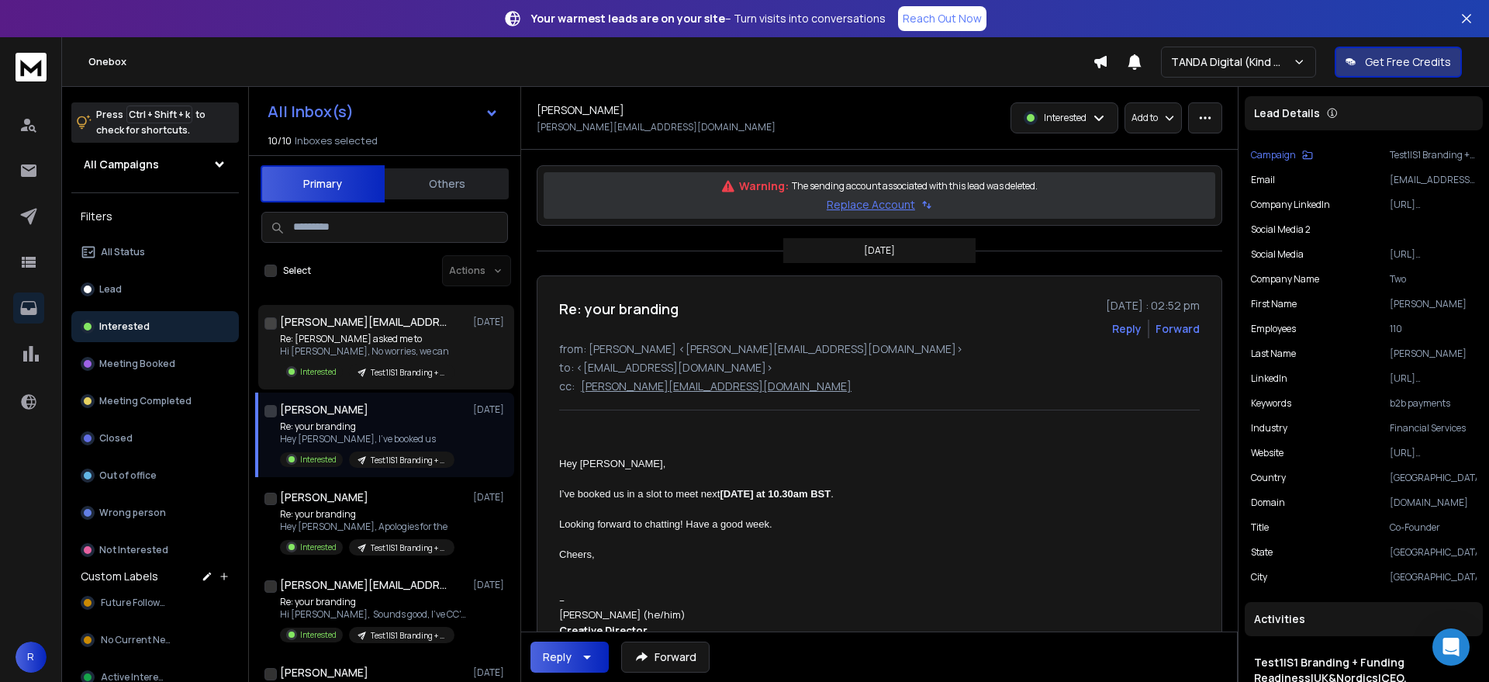
click at [384, 334] on p "Re: [PERSON_NAME] asked me to" at bounding box center [367, 339] width 175 height 12
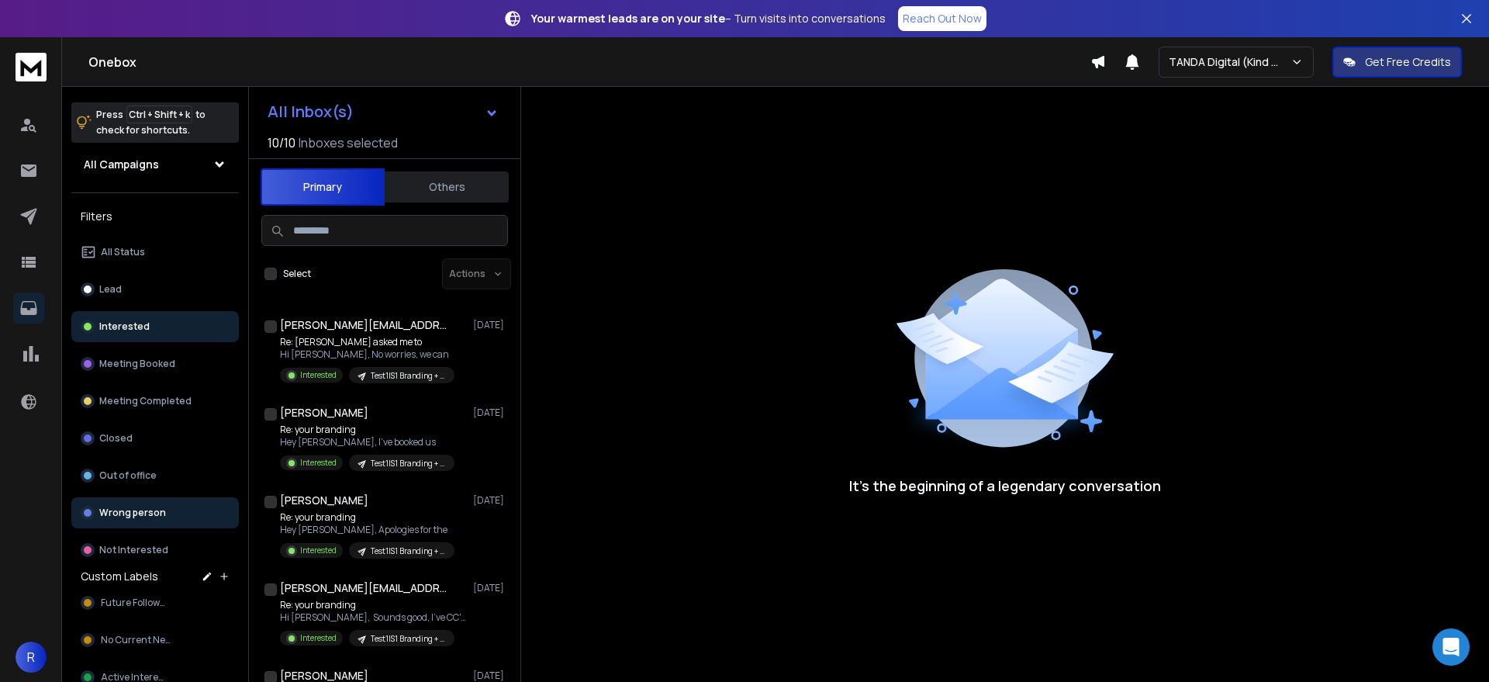
click at [143, 509] on p "Wrong person" at bounding box center [132, 512] width 67 height 12
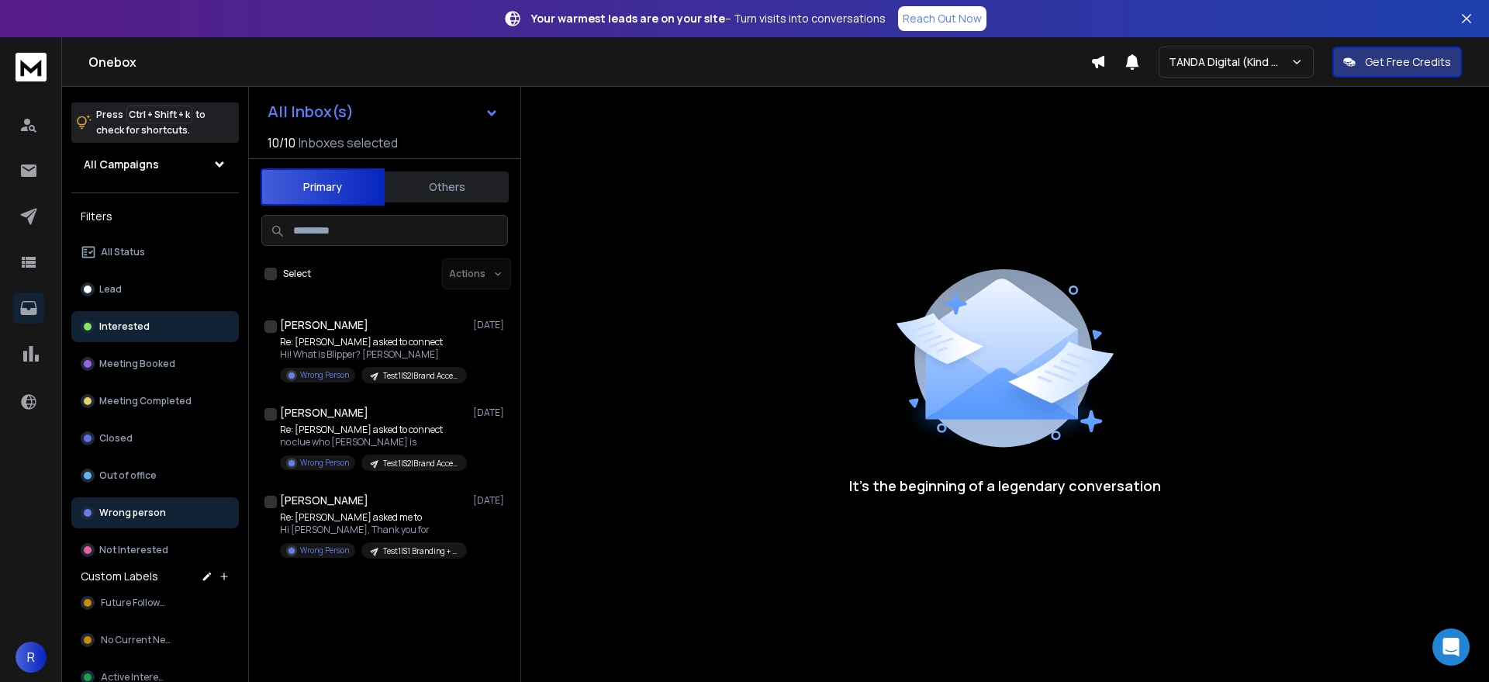
click at [138, 327] on p "Interested" at bounding box center [124, 326] width 50 height 12
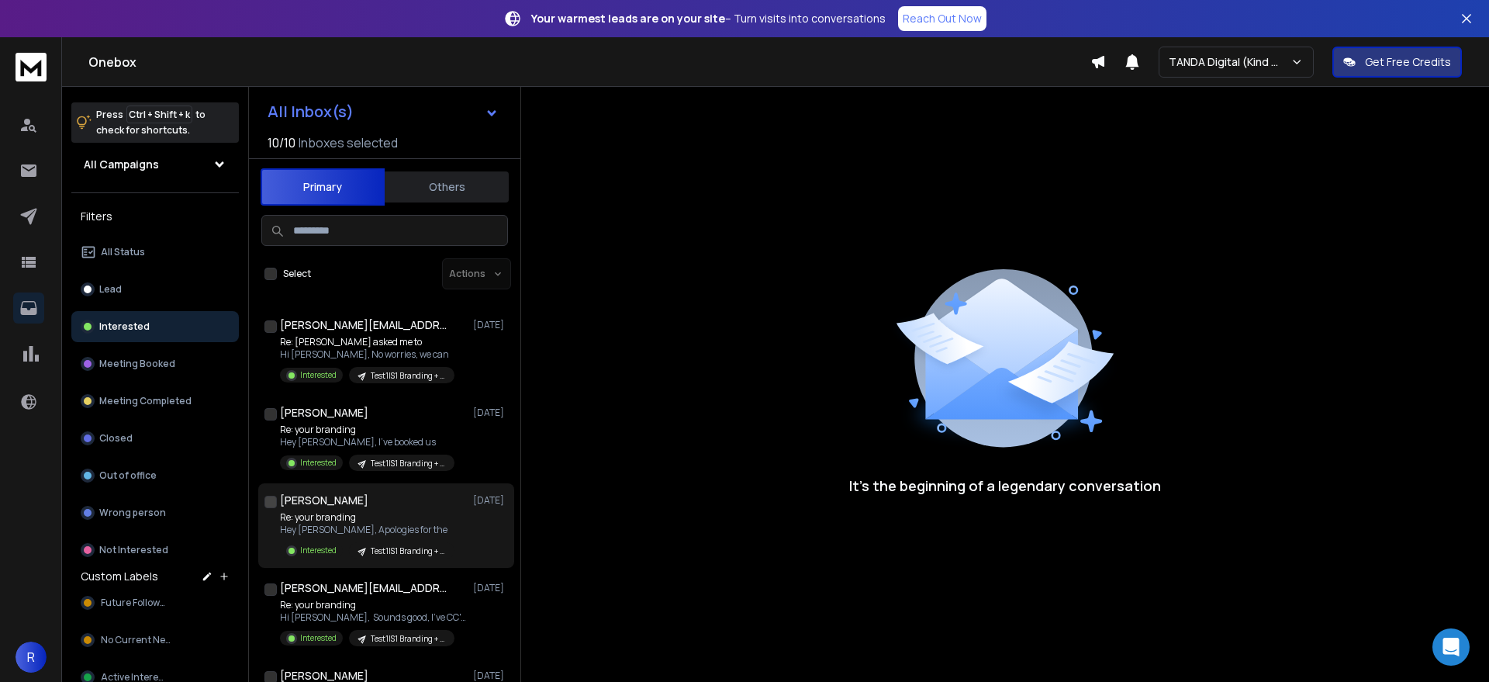
click at [423, 509] on div "Sean Vellacott-Murphy 19 Aug Re: your branding Hey Sukesh, Apologies for the In…" at bounding box center [394, 526] width 228 height 66
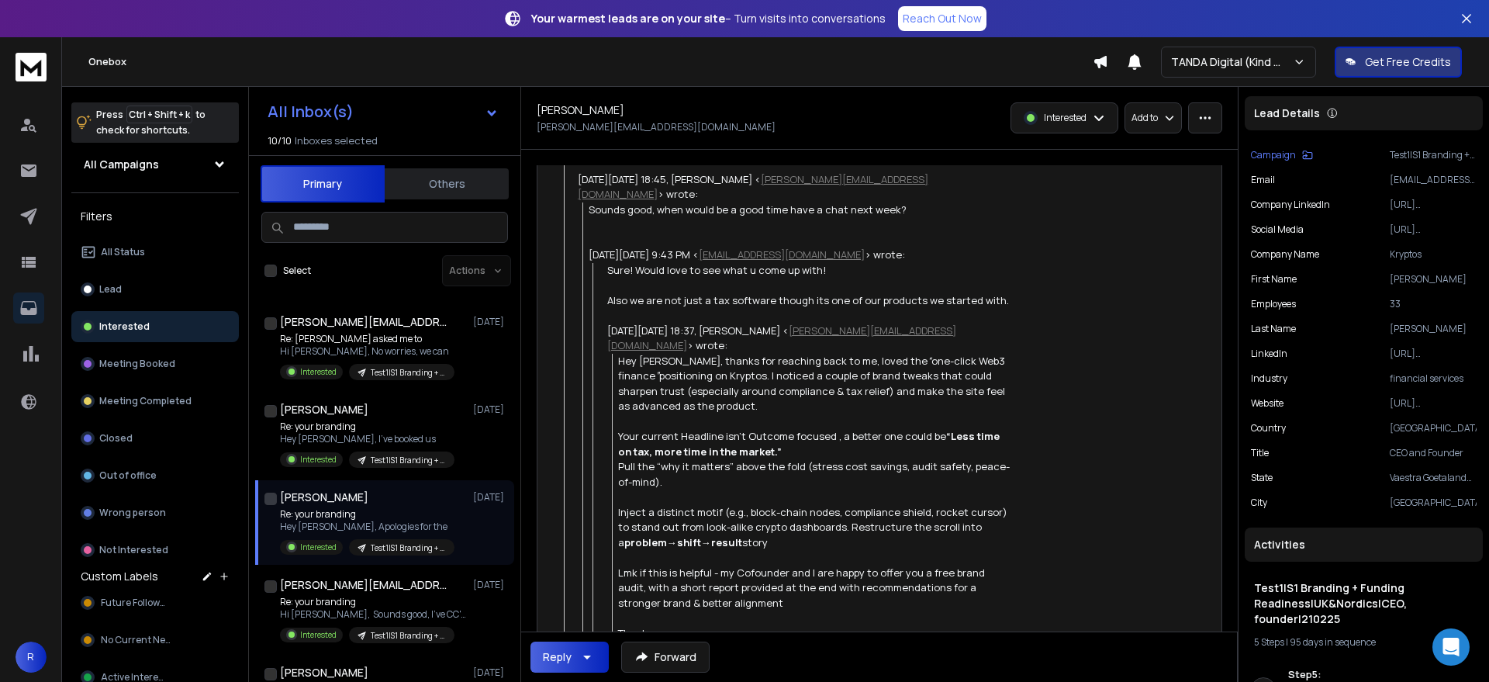
scroll to position [754, 0]
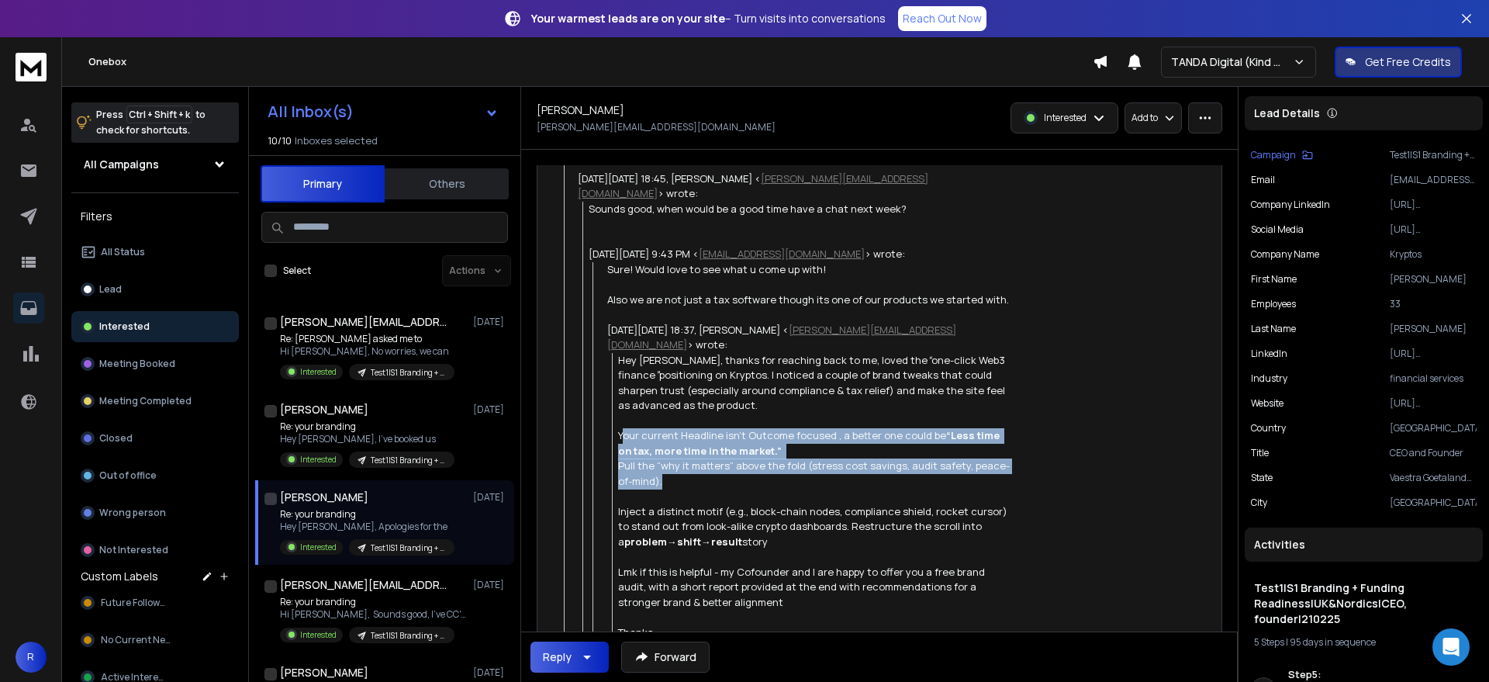
drag, startPoint x: 621, startPoint y: 375, endPoint x: 677, endPoint y: 425, distance: 75.2
click at [677, 425] on div "Hey Sukesh, thanks for reaching back to me, loved the “ one-click Web3 finance …" at bounding box center [815, 512] width 394 height 318
drag, startPoint x: 616, startPoint y: 372, endPoint x: 656, endPoint y: 422, distance: 64.6
click at [656, 422] on blockquote "Hey Sukesh, thanks for reaching back to me, loved the “ one-click Web3 finance …" at bounding box center [812, 648] width 400 height 590
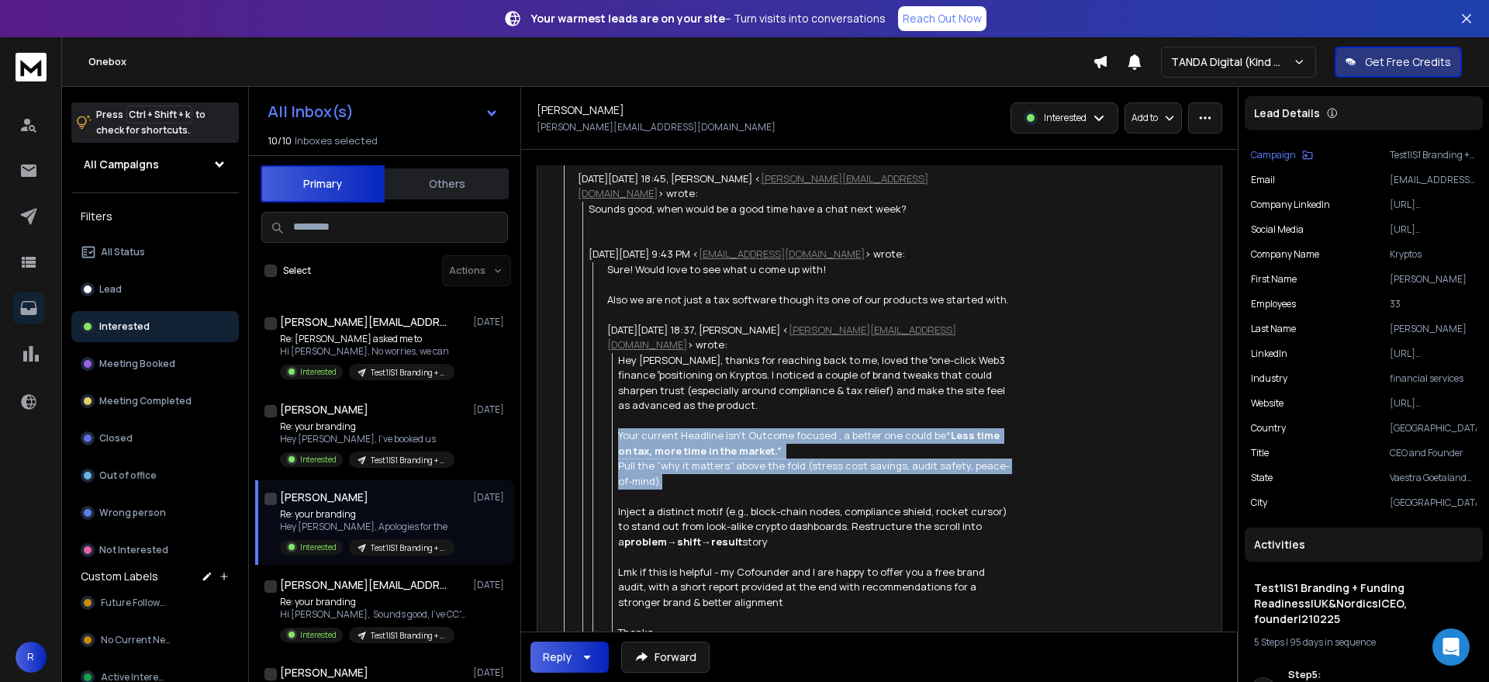
copy div "Your current Headline isn't Outcome focused , a better one could be “Less time …"
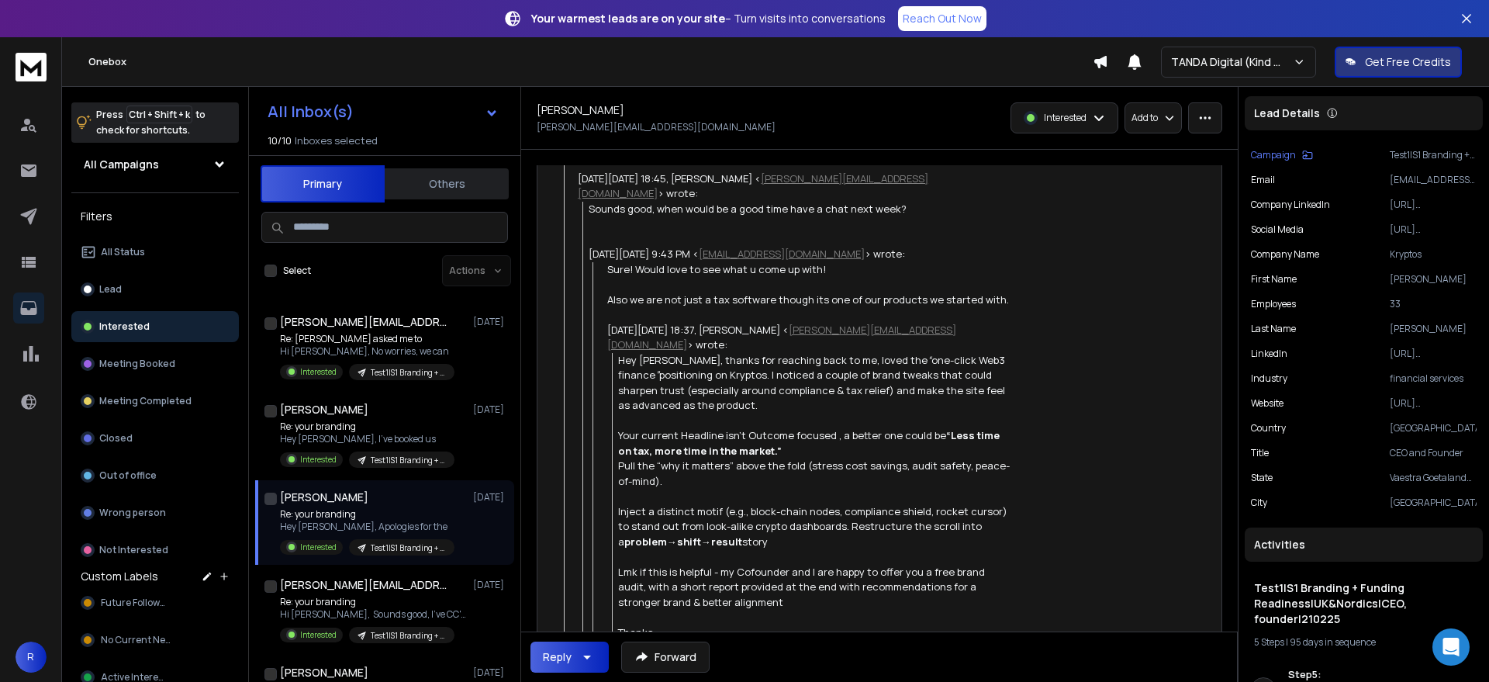
click at [1078, 479] on div "Re: your branding 19 August 2025 : 02:47 pm Reply Forward from: Sean Vellacott-…" at bounding box center [879, 327] width 641 height 1566
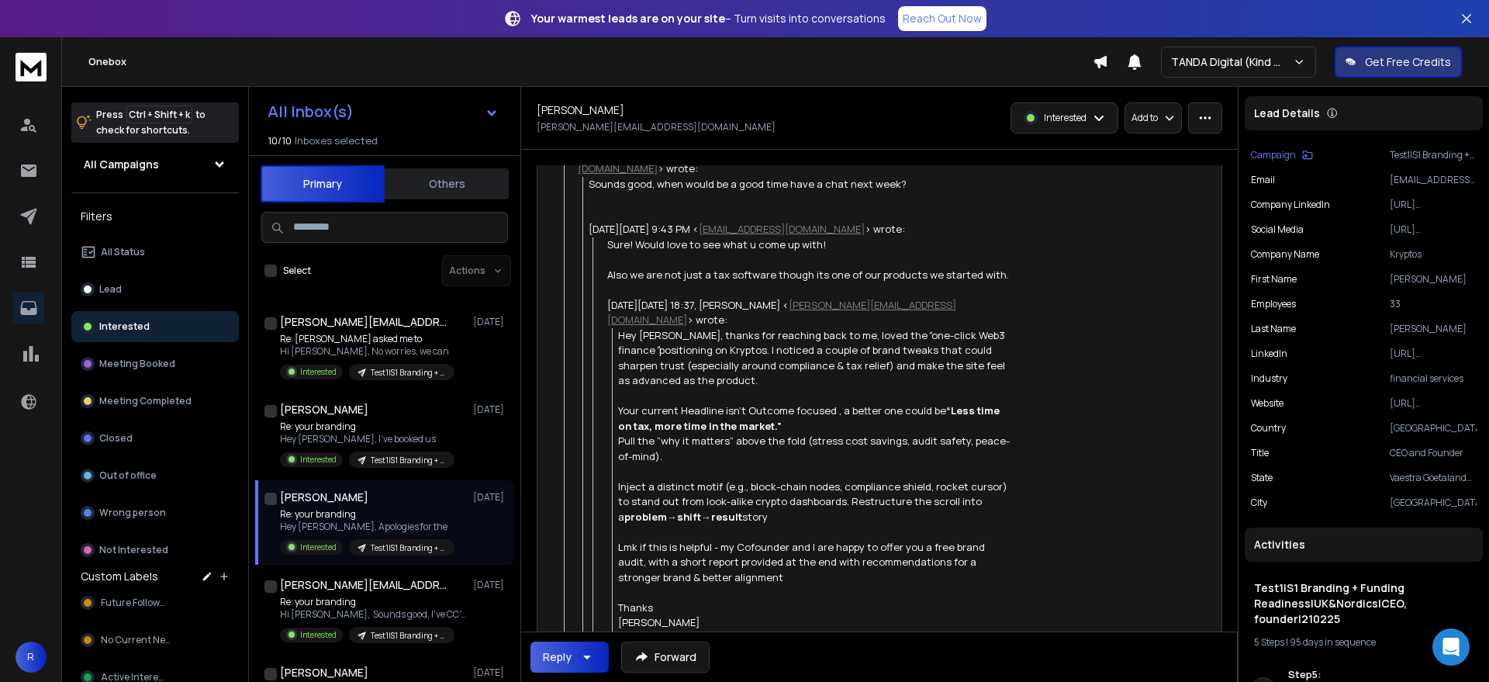
scroll to position [780, 0]
click at [669, 495] on div "Hey Sukesh, thanks for reaching back to me, loved the “ one-click Web3 finance …" at bounding box center [815, 486] width 394 height 318
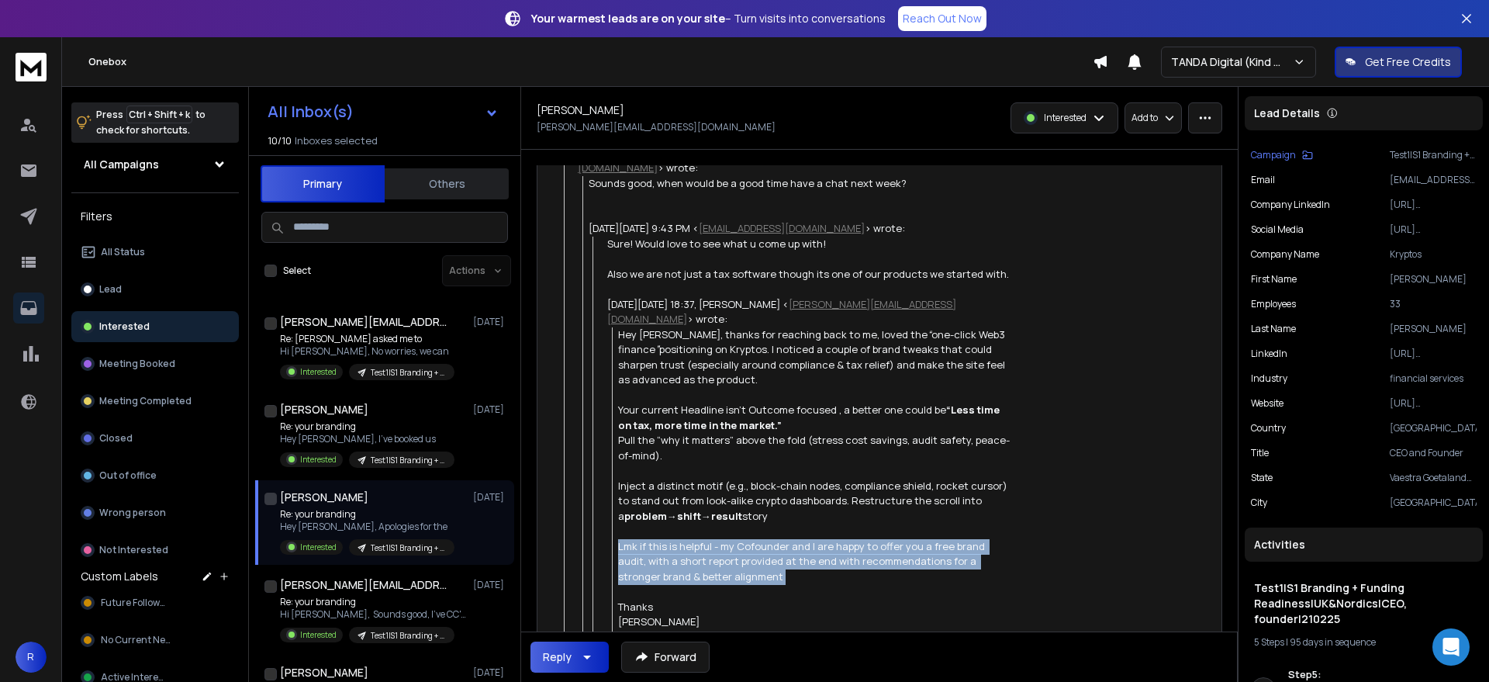
click at [669, 495] on div "Hey Sukesh, thanks for reaching back to me, loved the “ one-click Web3 finance …" at bounding box center [815, 486] width 394 height 318
copy div "Lmk if this is helpful - my Cofounder and I are happy to offer you a free brand…"
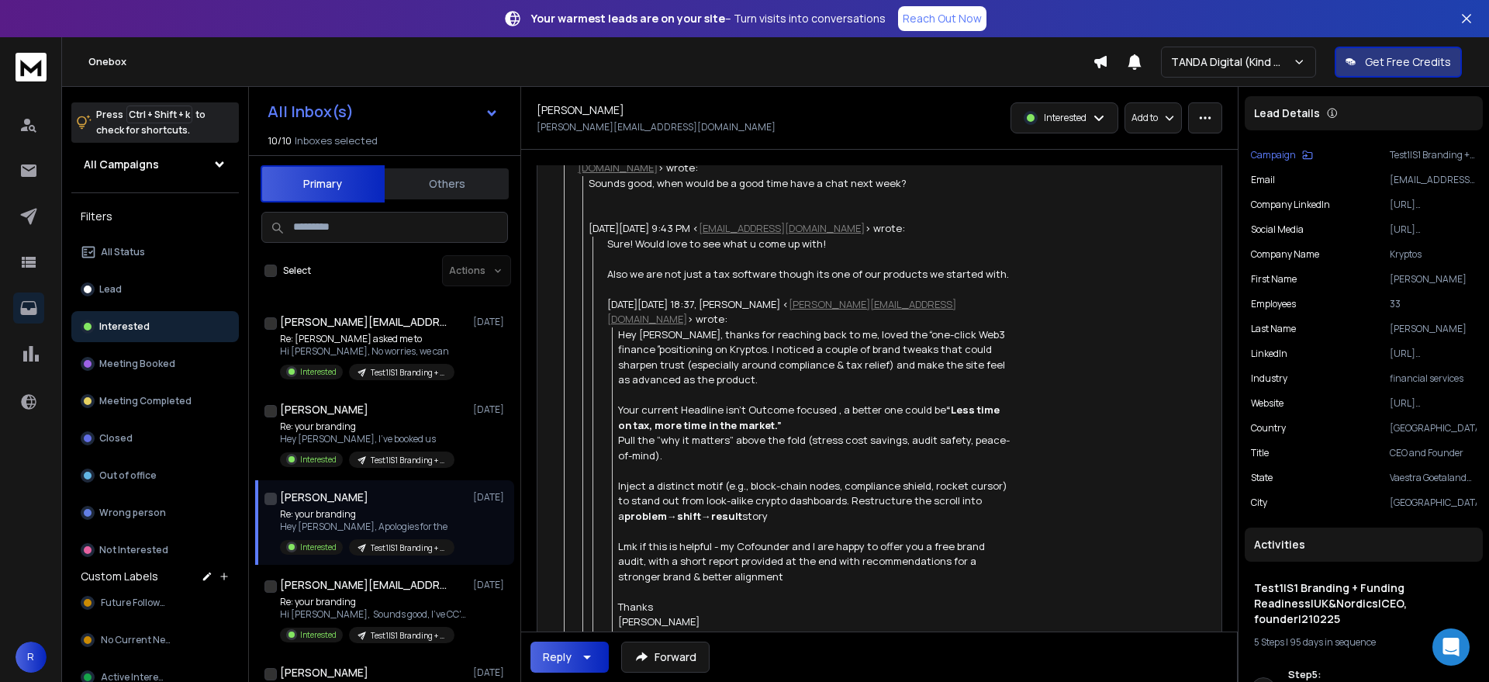
click at [739, 250] on div "Sure! Would love to see what u come up with! Also we are not just a tax softwar…" at bounding box center [803, 585] width 420 height 696
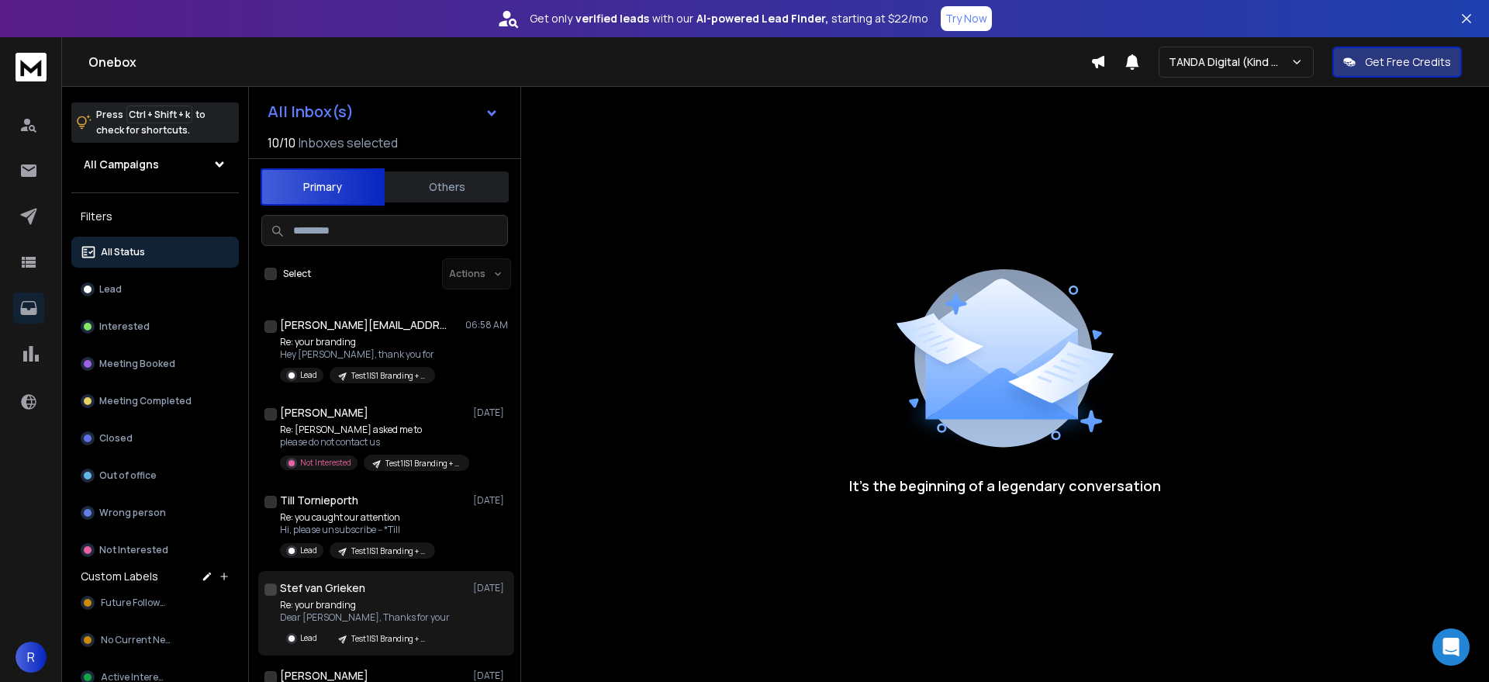
click at [406, 596] on div "Stef van Grieken [DATE] Re: your branding Dear [PERSON_NAME], Thanks for your L…" at bounding box center [394, 613] width 228 height 66
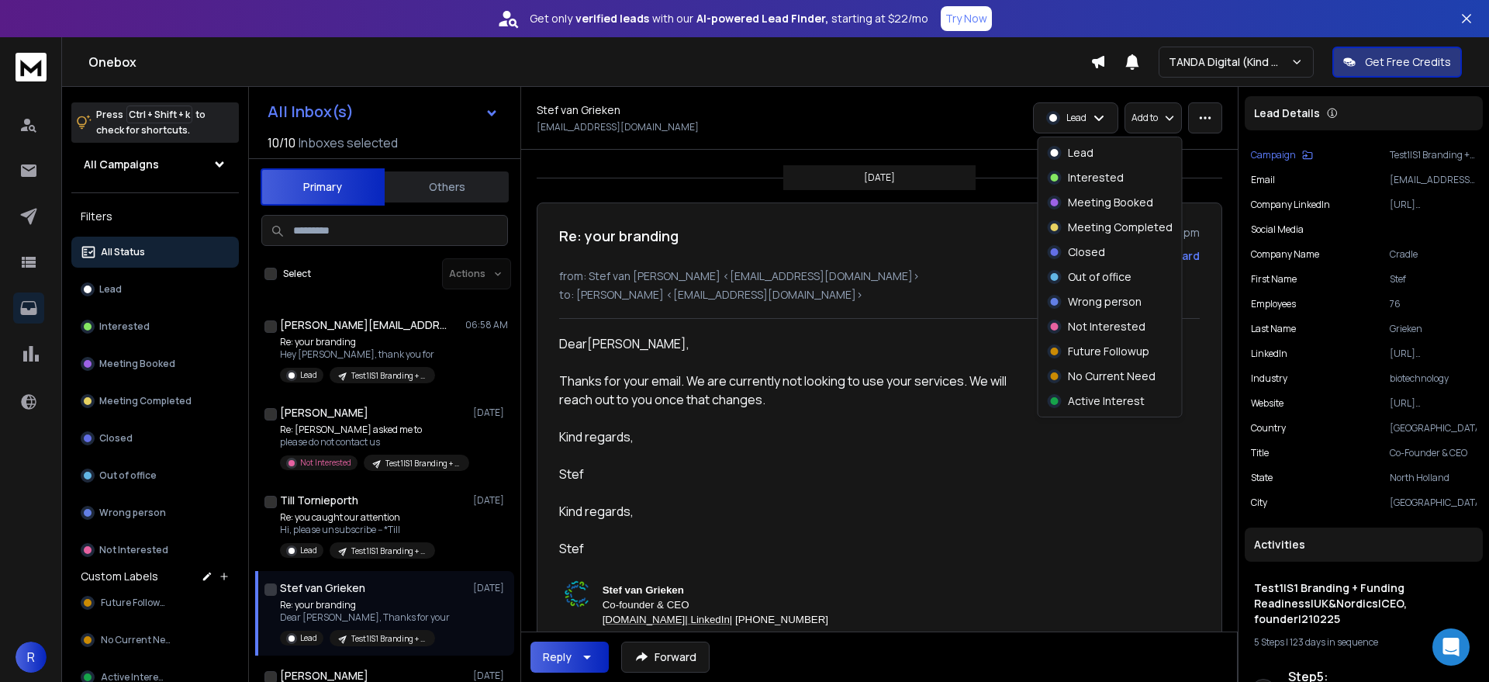
click at [1101, 103] on div "Lead" at bounding box center [1076, 117] width 84 height 29
click at [1083, 332] on p "Not Interested" at bounding box center [1107, 327] width 78 height 16
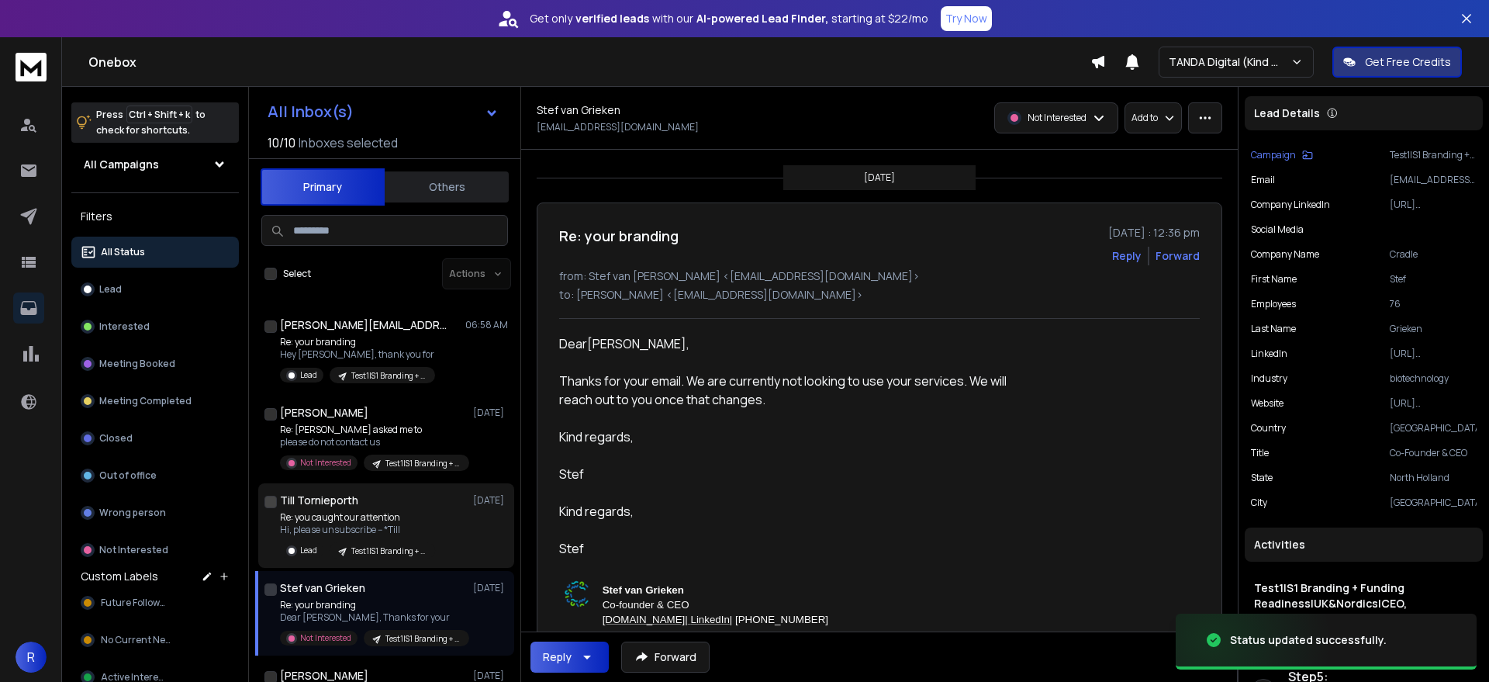
click at [406, 503] on div "Till Tornieporth [DATE]" at bounding box center [394, 501] width 228 height 16
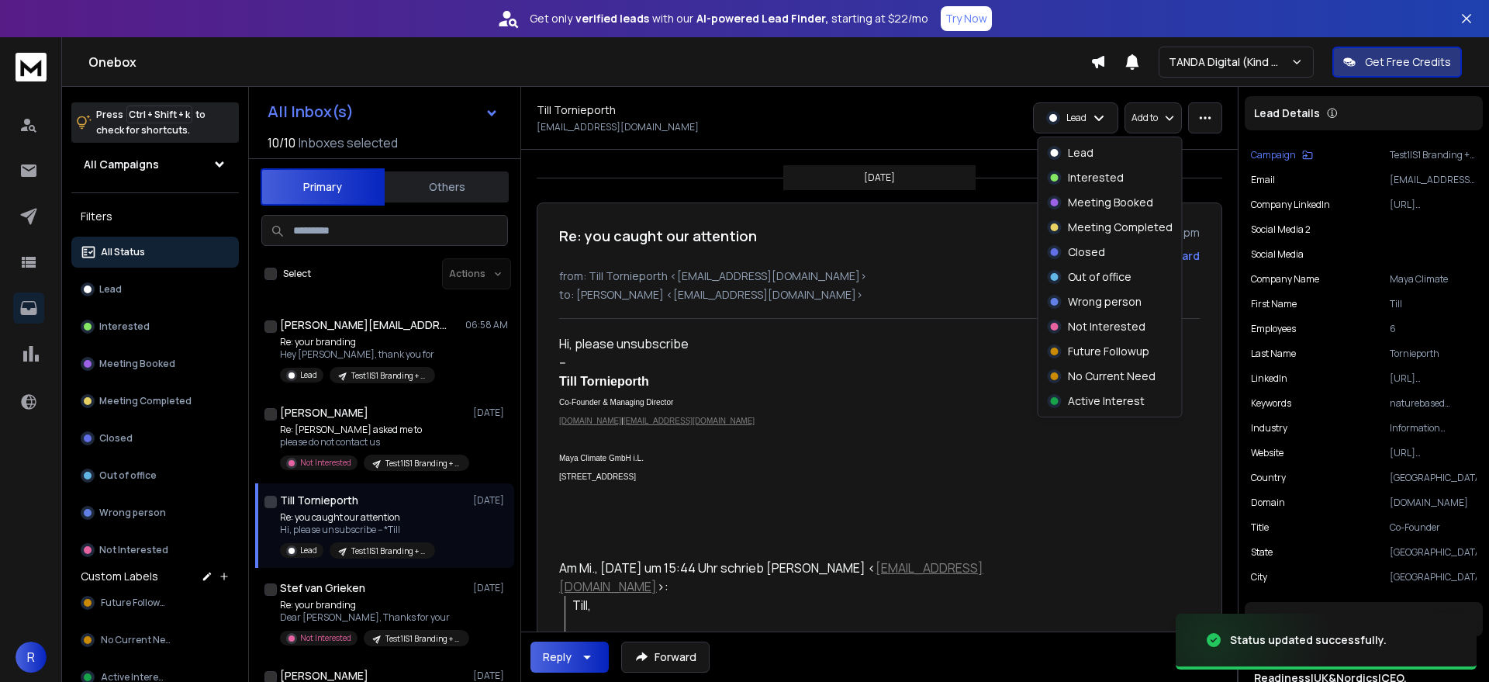
click at [1098, 116] on icon at bounding box center [1099, 118] width 12 height 12
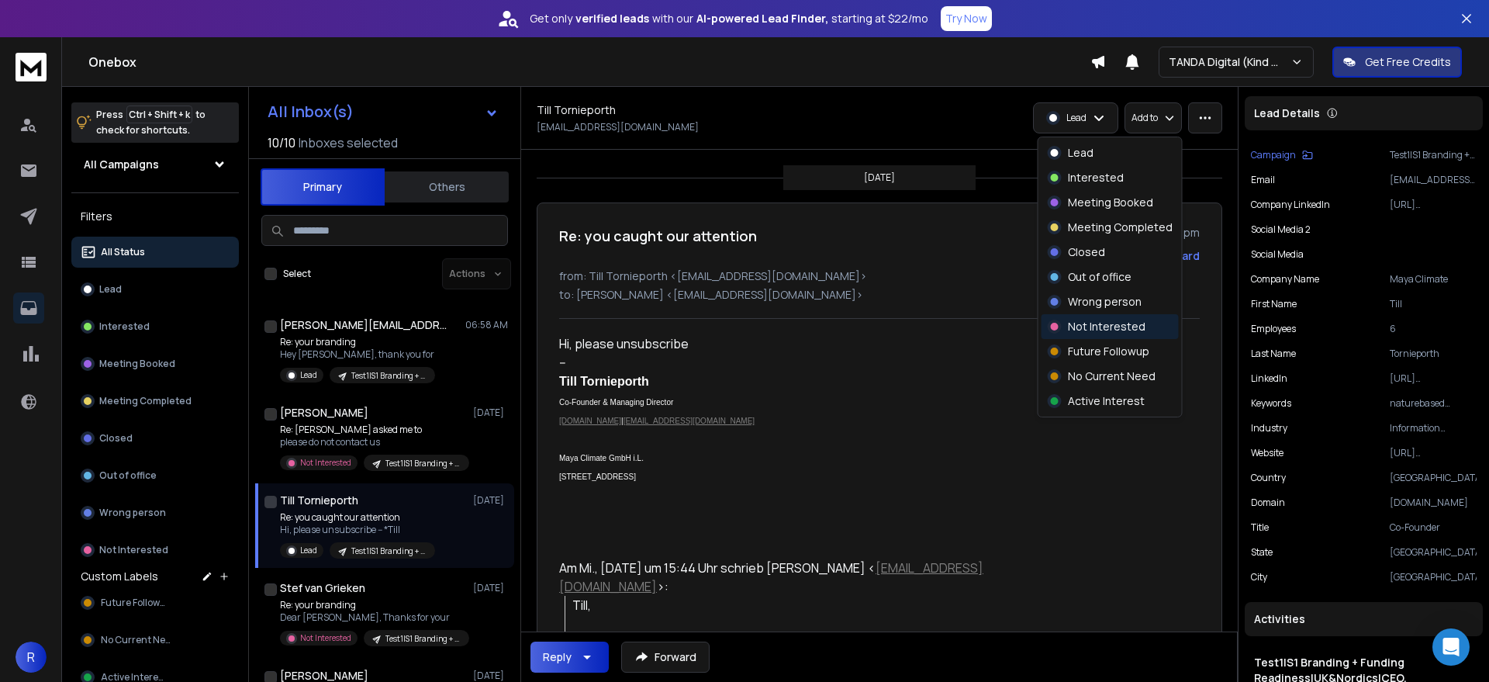
click at [1096, 327] on p "Not Interested" at bounding box center [1107, 327] width 78 height 16
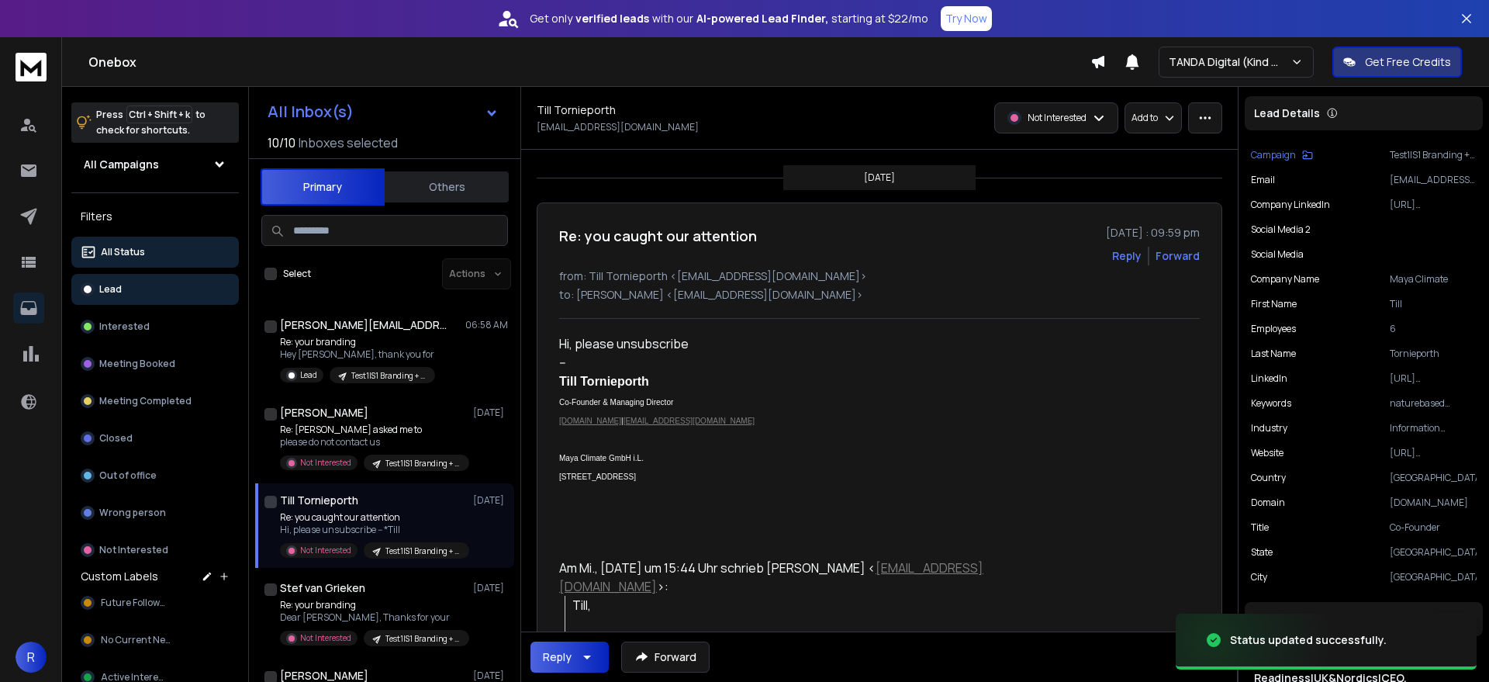
click at [146, 285] on button "Lead" at bounding box center [155, 289] width 168 height 31
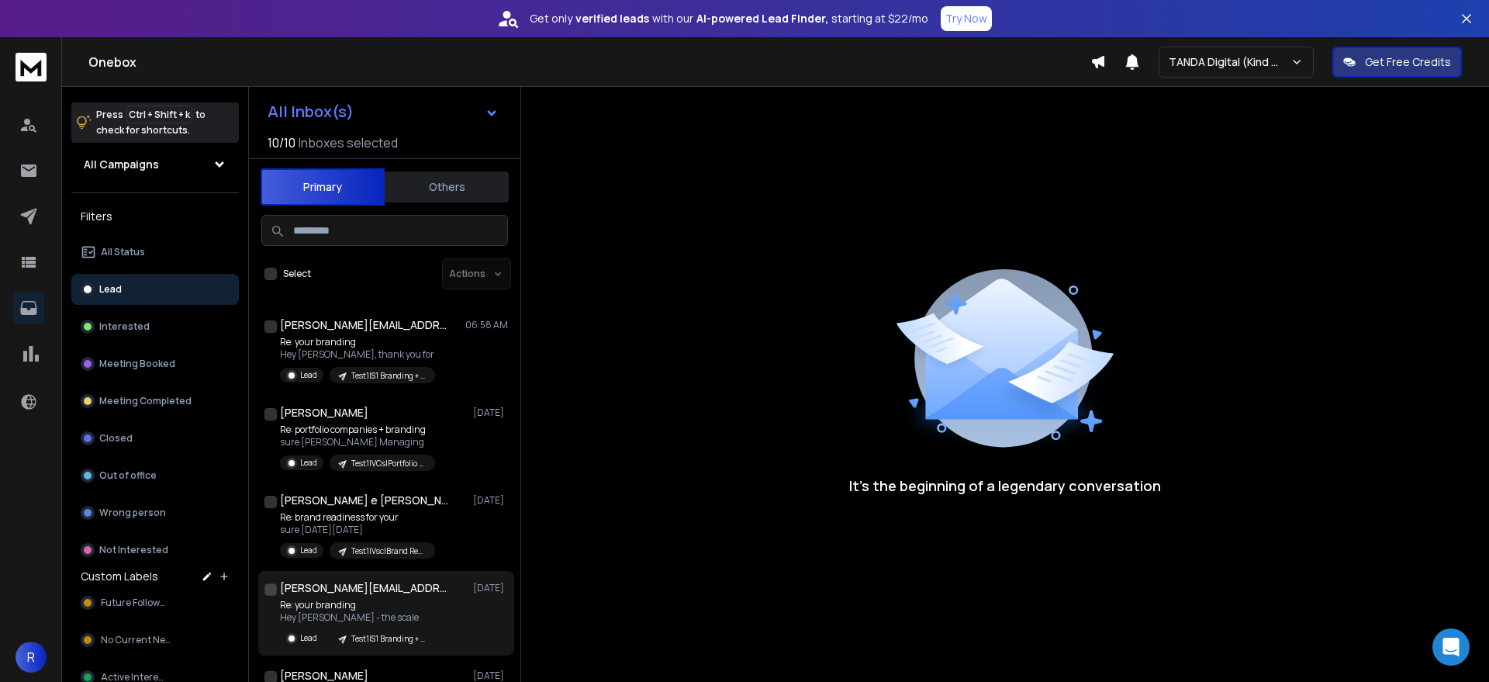
click at [405, 599] on p "Re: your branding" at bounding box center [357, 605] width 155 height 12
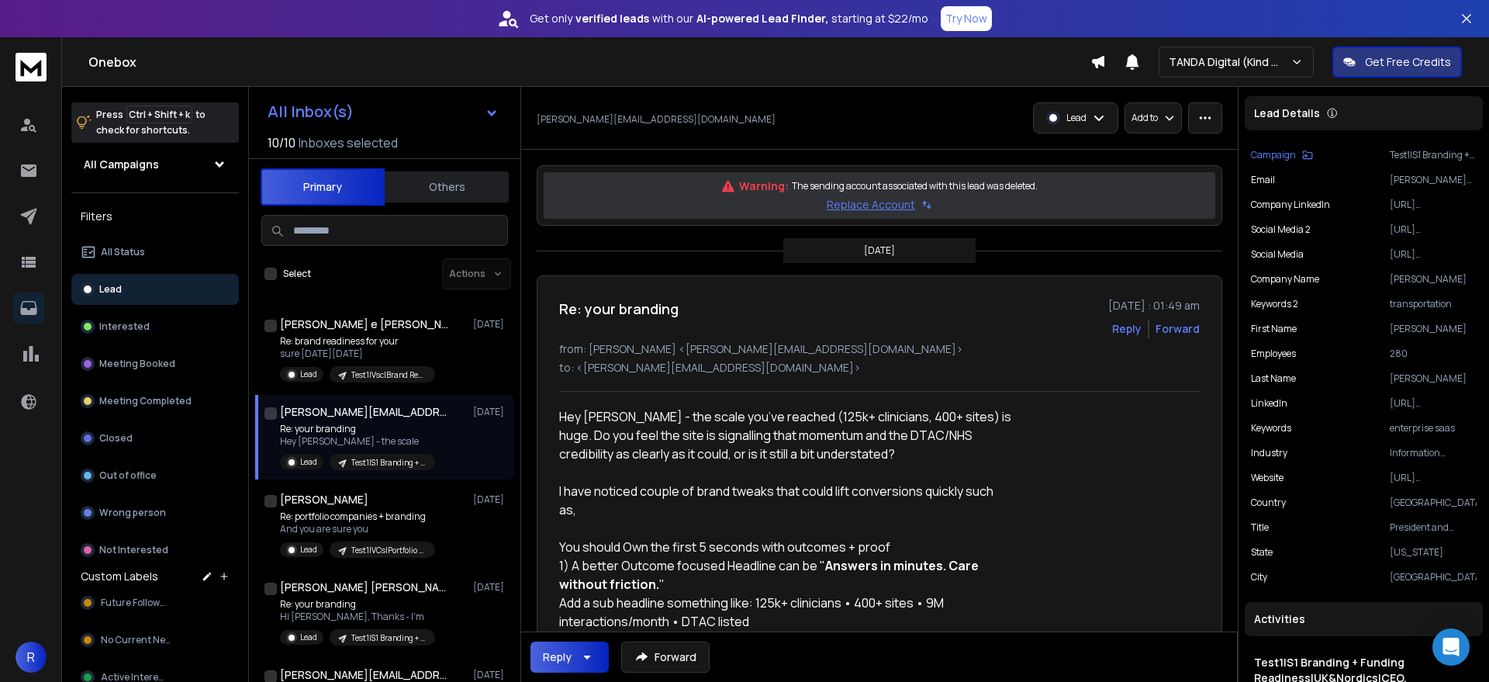
scroll to position [178, 0]
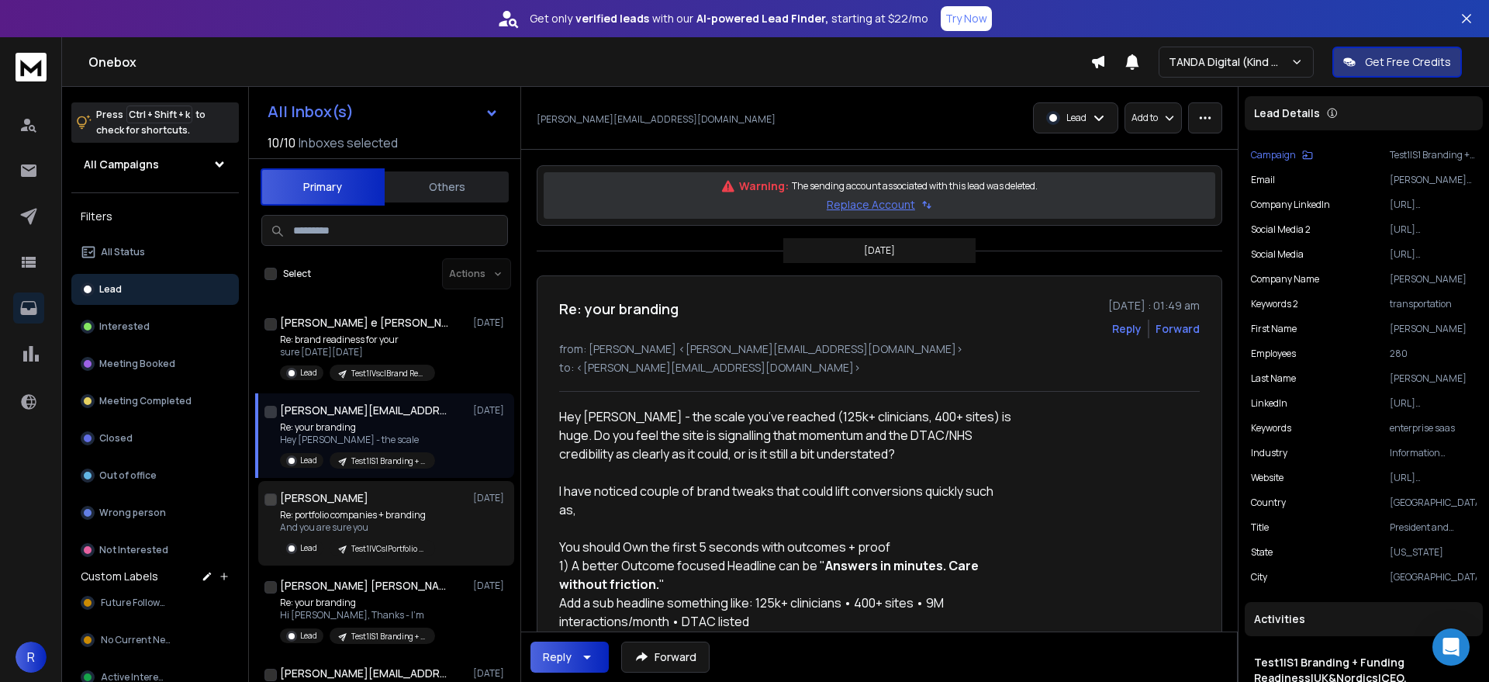
click at [399, 524] on p "And you are sure you" at bounding box center [357, 527] width 155 height 12
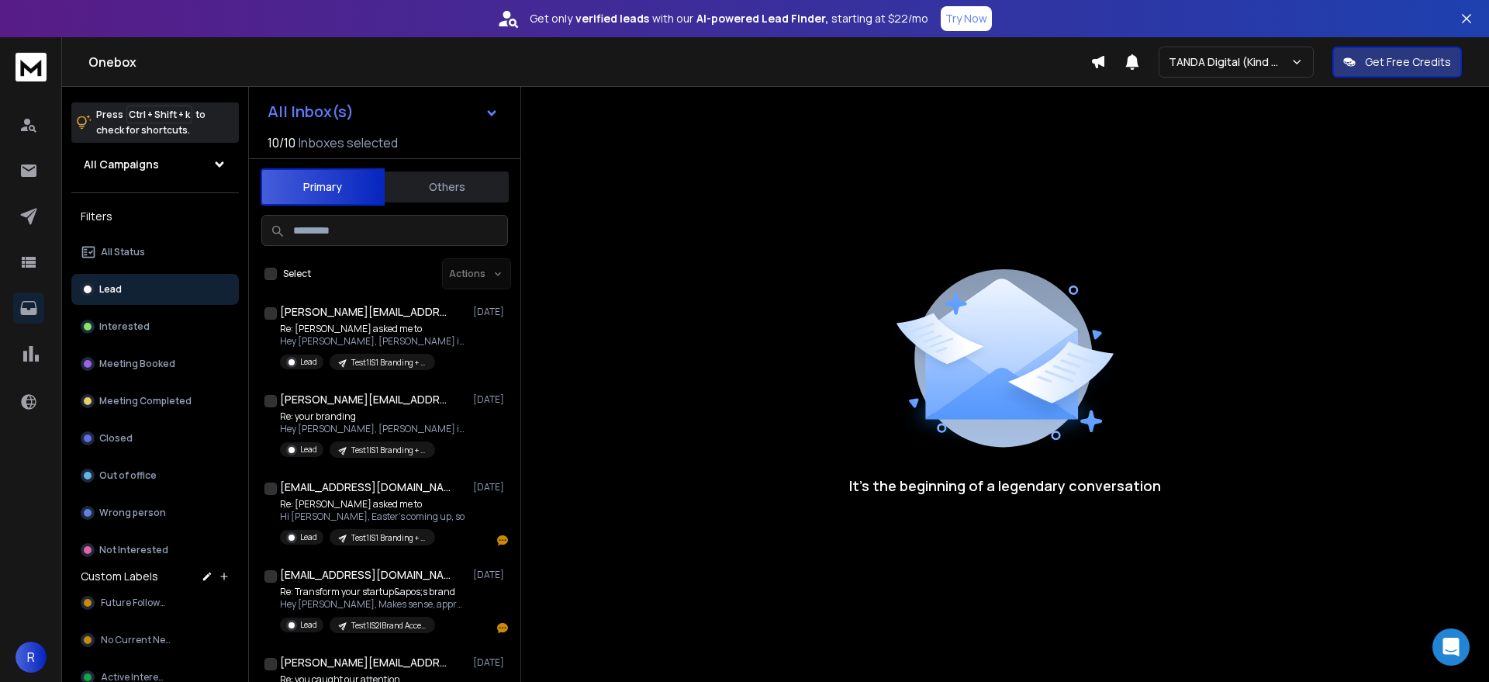
scroll to position [624, 0]
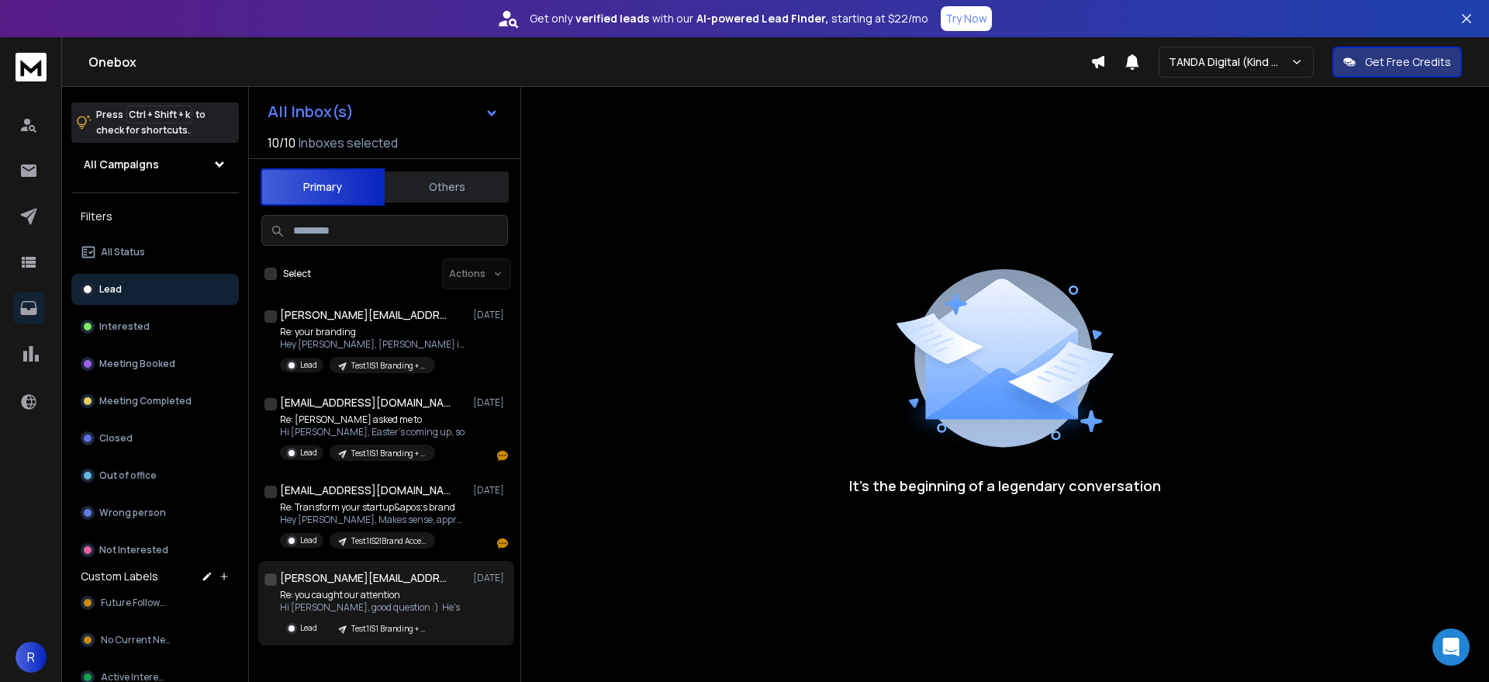
click at [387, 582] on h1 "[PERSON_NAME][EMAIL_ADDRESS][DOMAIN_NAME]" at bounding box center [365, 578] width 171 height 16
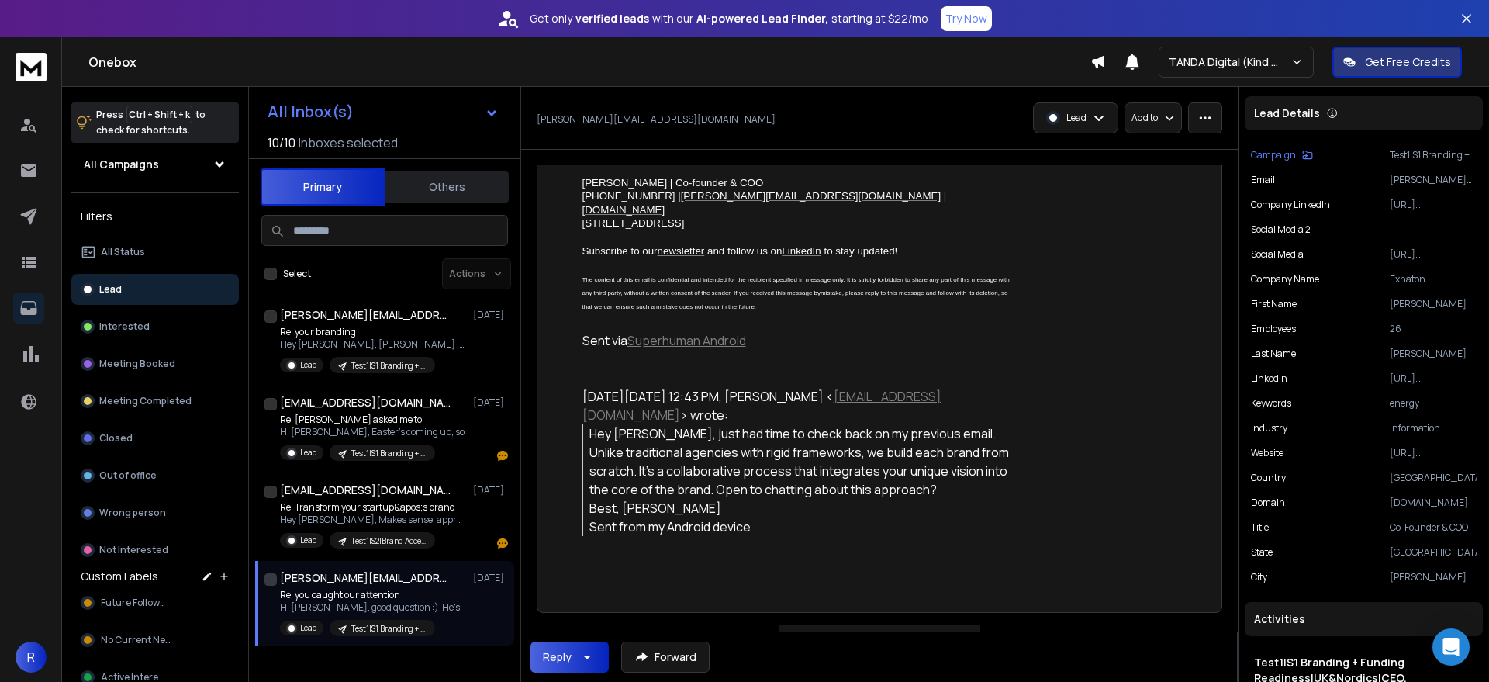
scroll to position [470, 0]
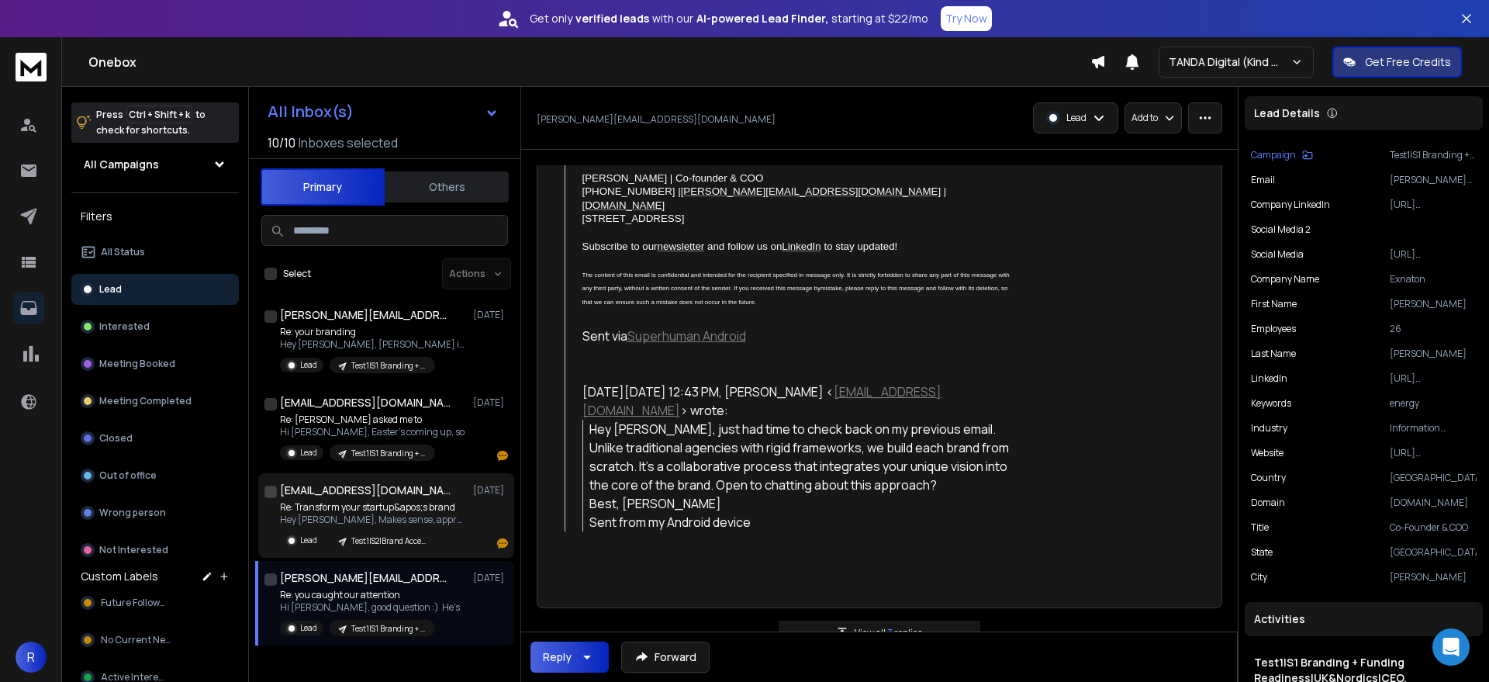
click at [379, 487] on h1 "[EMAIL_ADDRESS][DOMAIN_NAME]" at bounding box center [365, 490] width 171 height 16
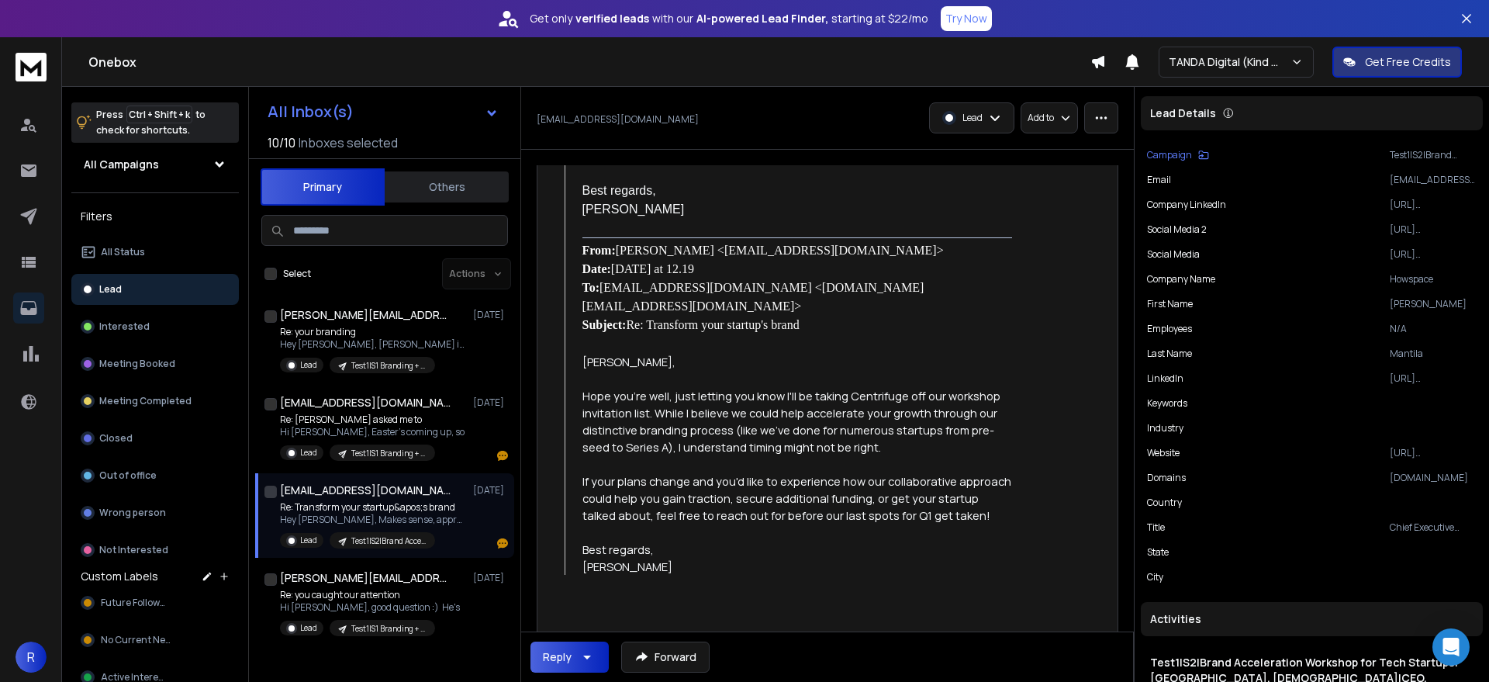
scroll to position [377, 0]
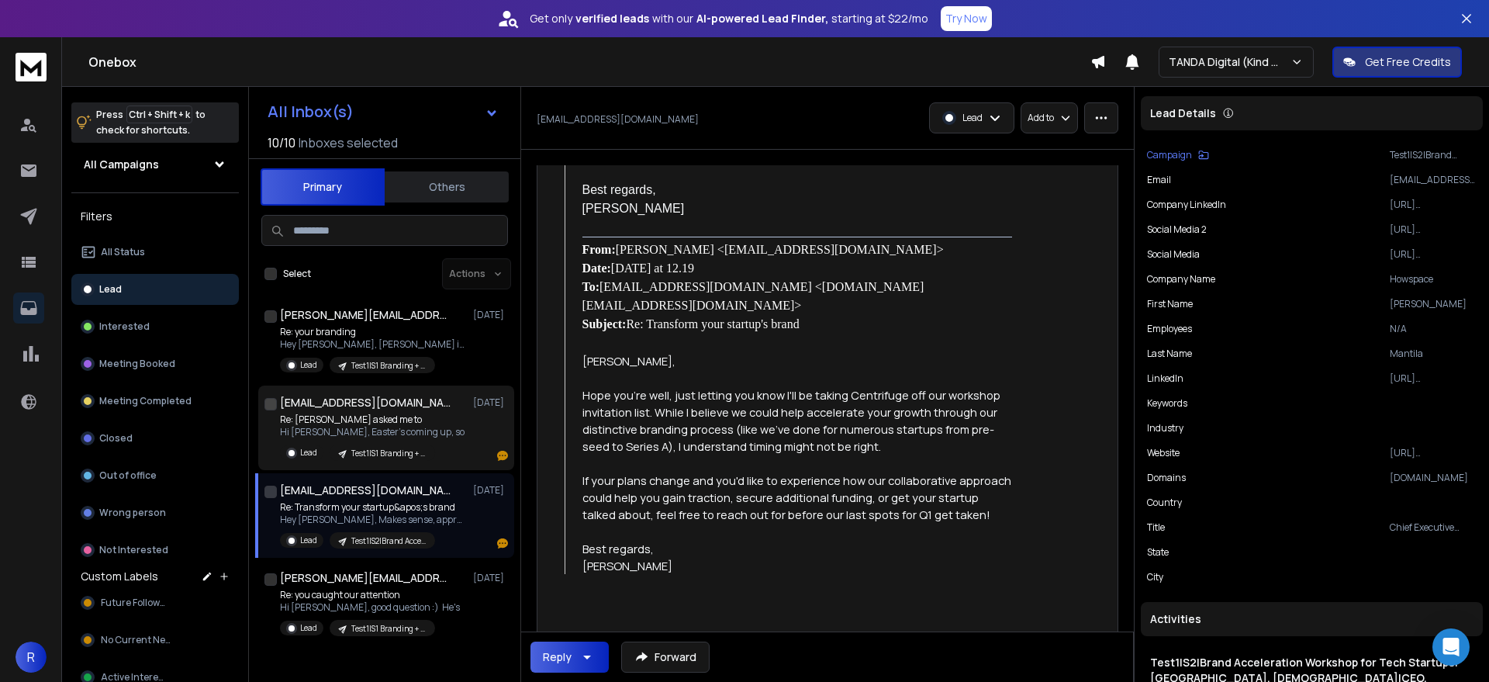
click at [352, 420] on p "Re: [PERSON_NAME] asked me to" at bounding box center [372, 419] width 185 height 12
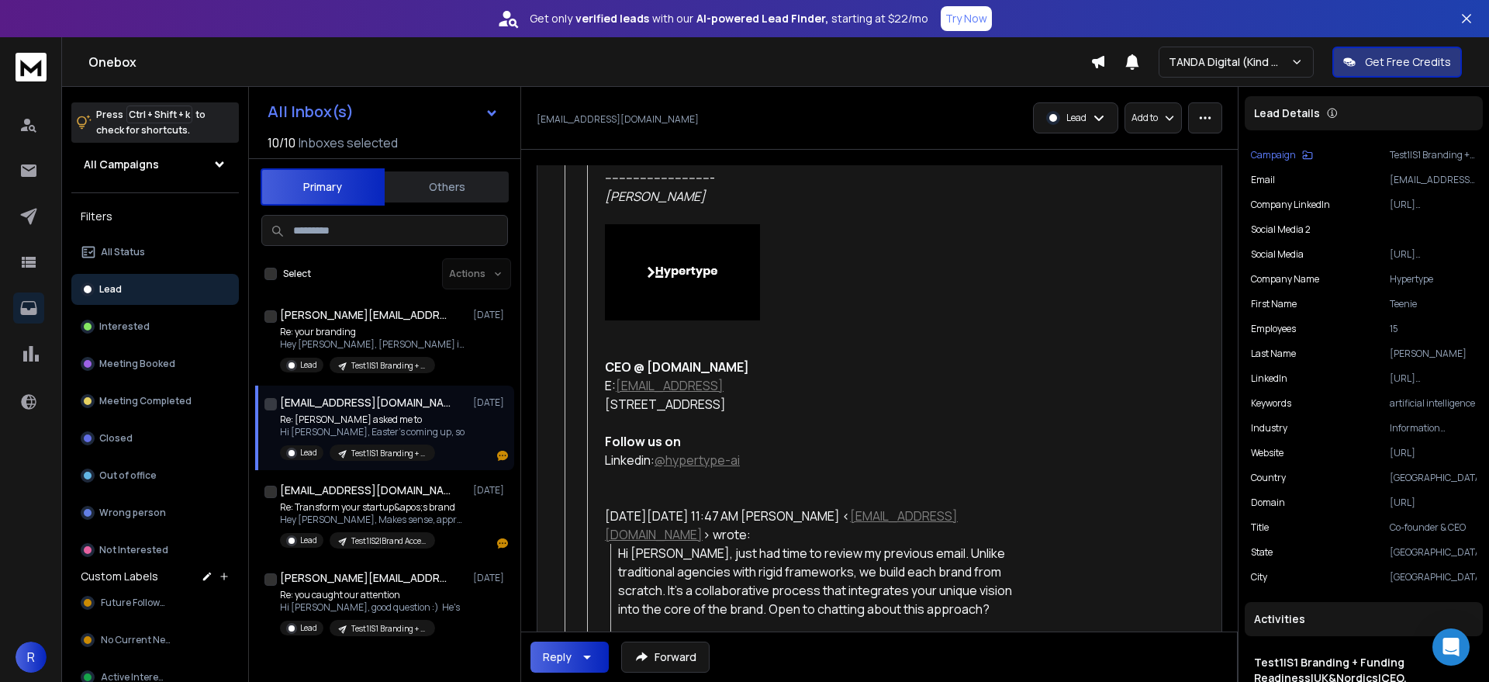
scroll to position [781, 0]
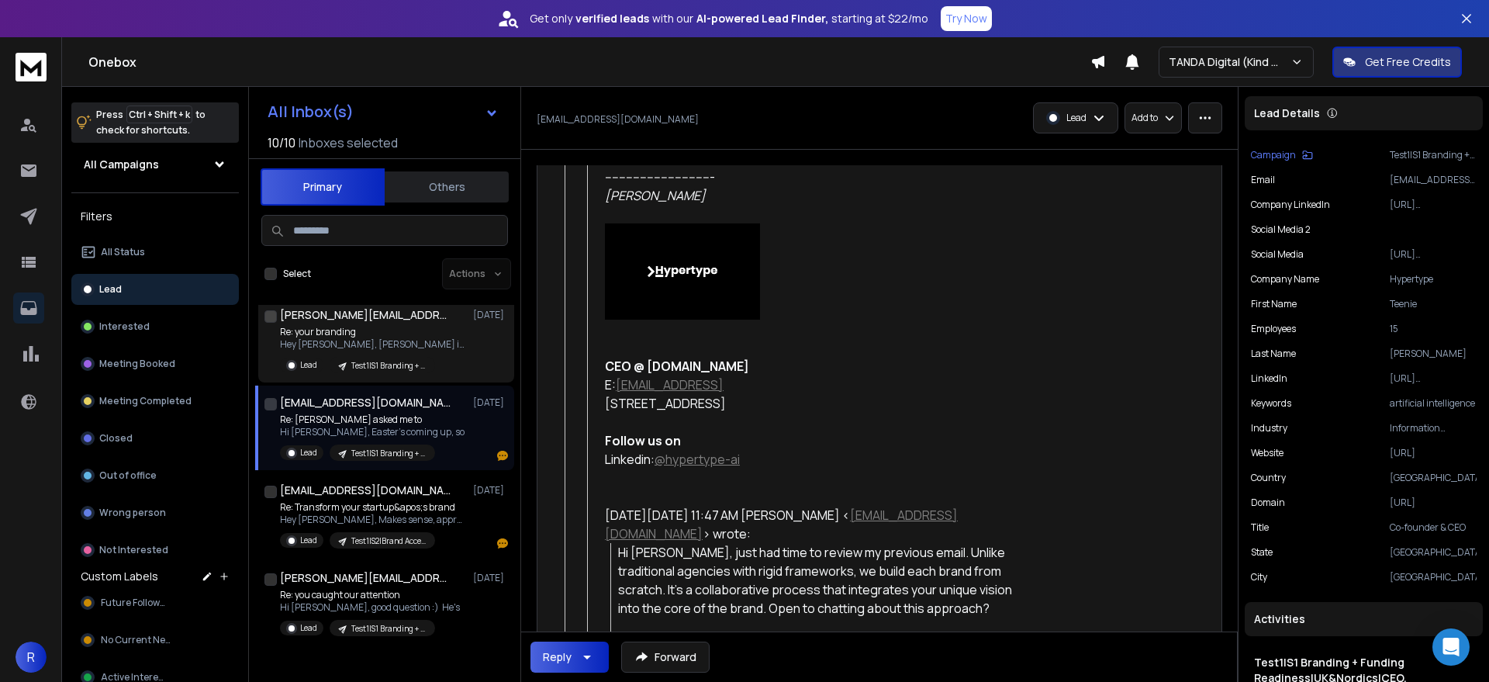
click at [372, 324] on div "[PERSON_NAME][EMAIL_ADDRESS][PERSON_NAME][DOMAIN_NAME] [DATE] Re: your branding…" at bounding box center [394, 340] width 228 height 66
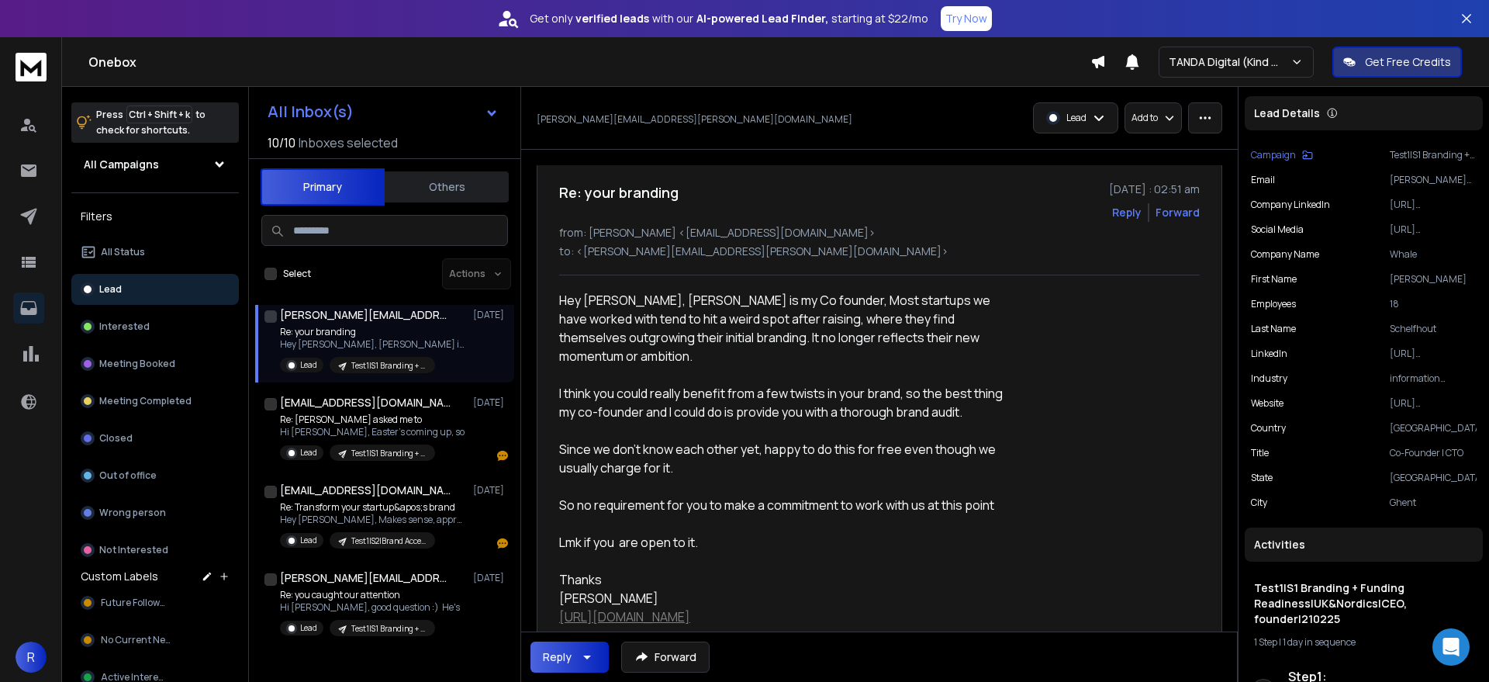
scroll to position [116, 0]
click at [0, 438] on div "R" at bounding box center [31, 362] width 62 height 651
